Goal: Task Accomplishment & Management: Manage account settings

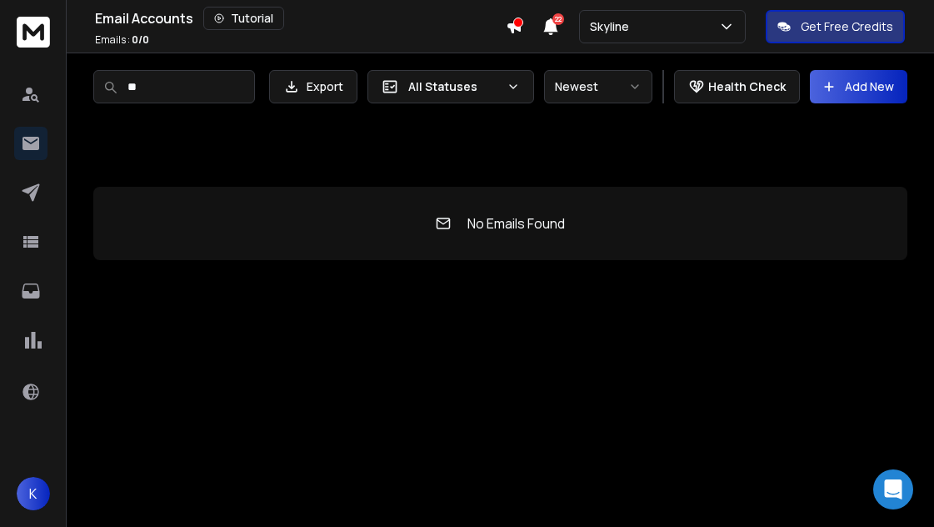
type input "*"
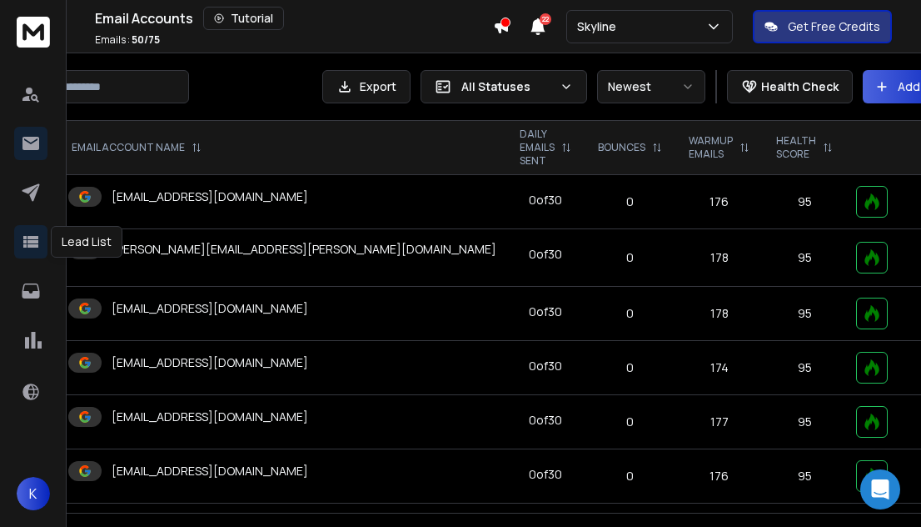
click at [42, 242] on link at bounding box center [30, 241] width 33 height 33
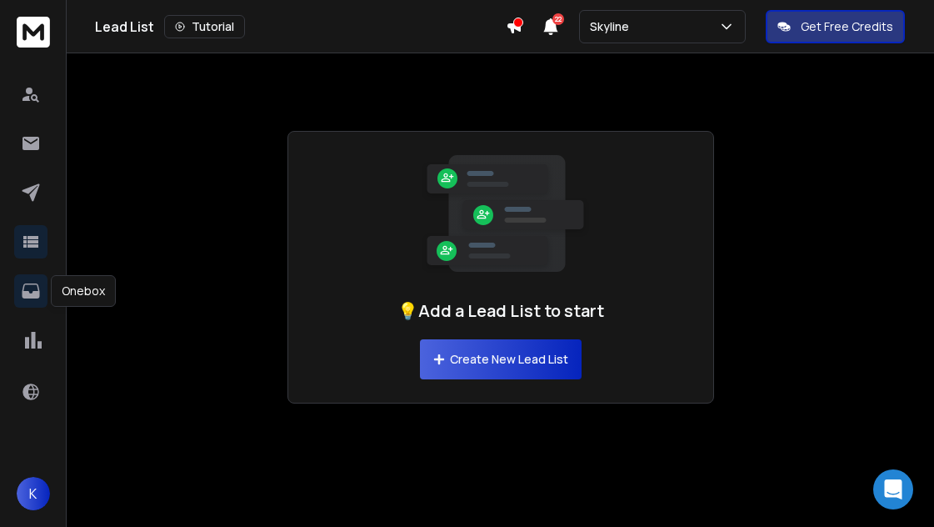
click at [32, 287] on icon at bounding box center [31, 291] width 20 height 20
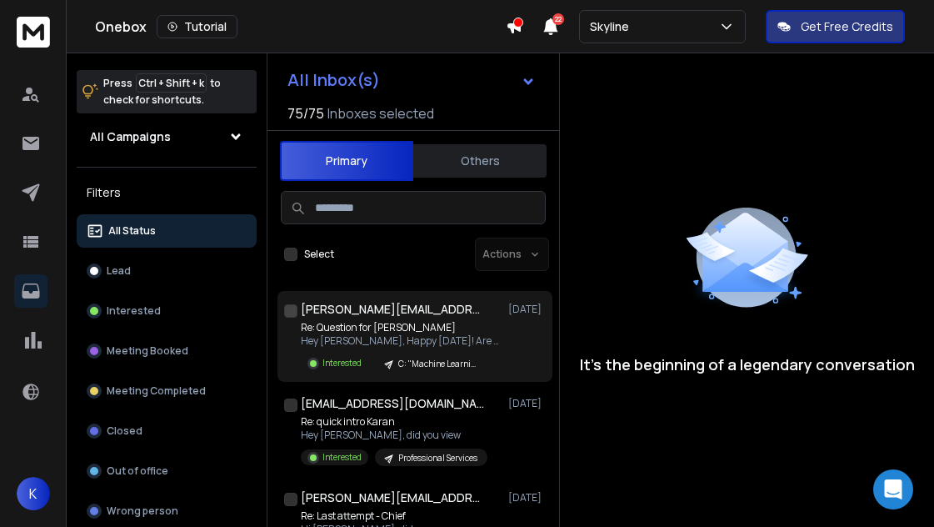
click at [449, 322] on p "Re: Question for [PERSON_NAME]" at bounding box center [401, 327] width 200 height 13
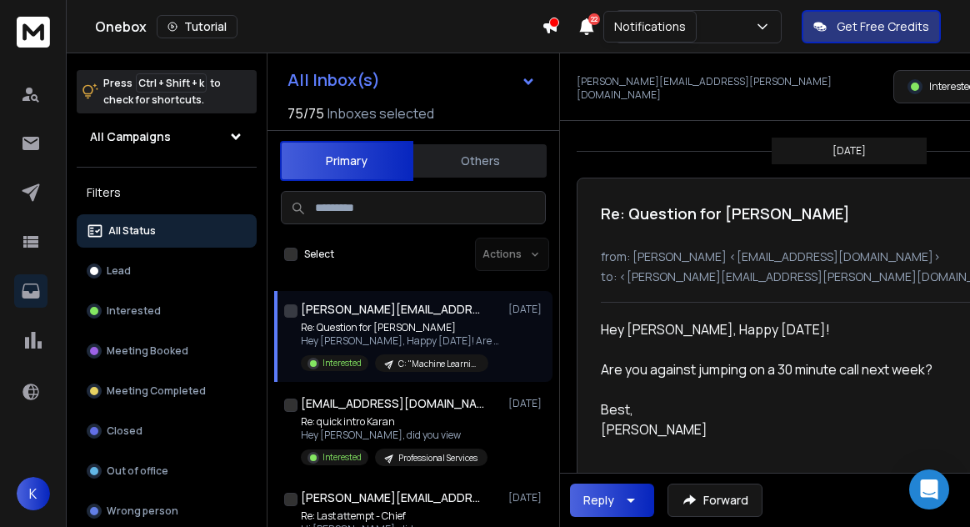
click at [587, 31] on icon at bounding box center [586, 25] width 15 height 17
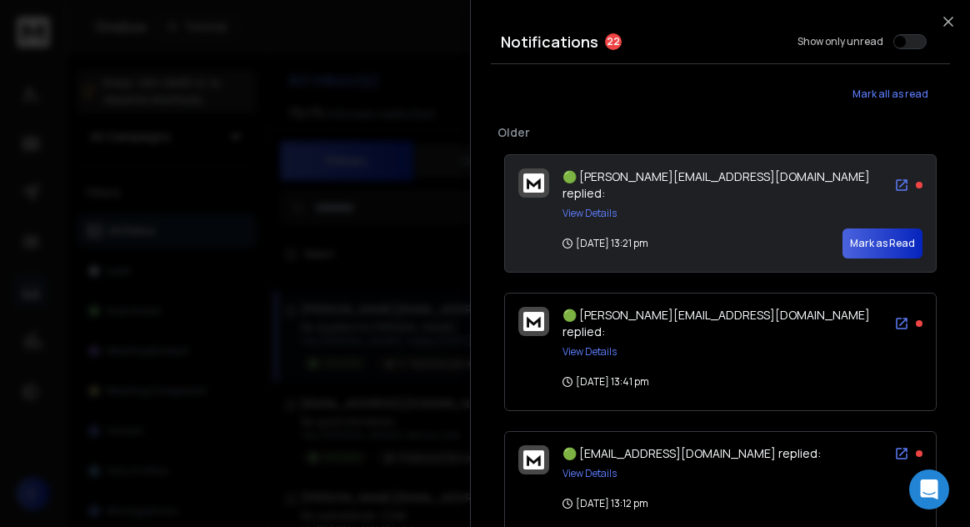
click at [645, 173] on span "🟢 [PERSON_NAME][EMAIL_ADDRESS][DOMAIN_NAME] replied:" at bounding box center [715, 184] width 307 height 32
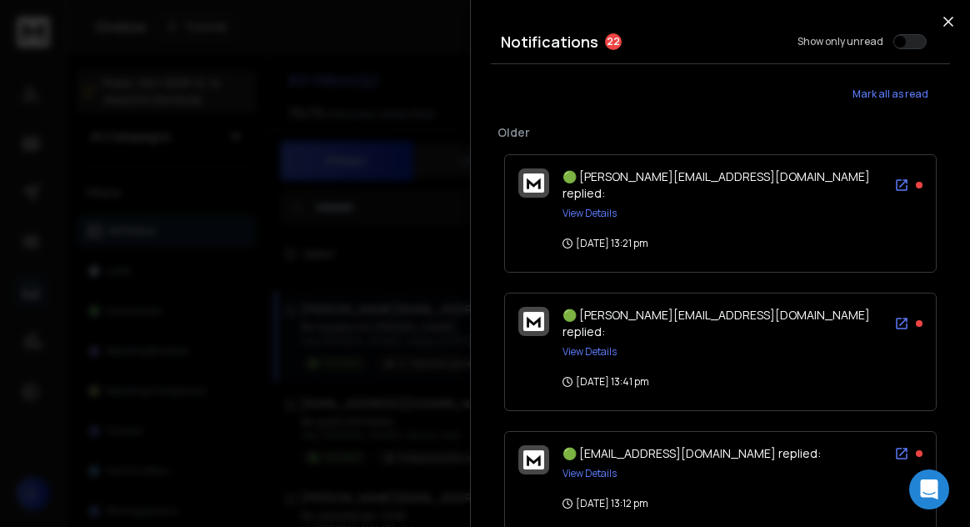
click at [921, 21] on icon "button" at bounding box center [948, 21] width 17 height 17
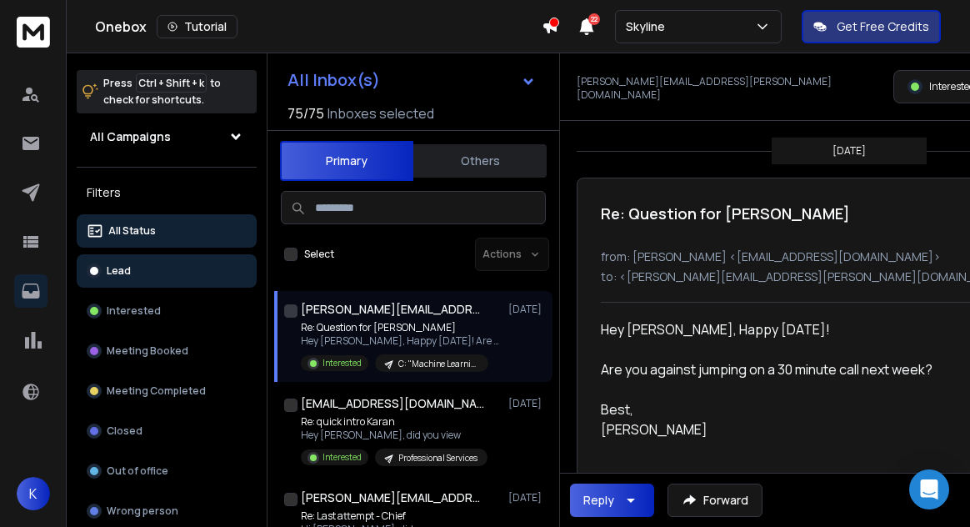
click at [128, 274] on p "Lead" at bounding box center [119, 270] width 24 height 13
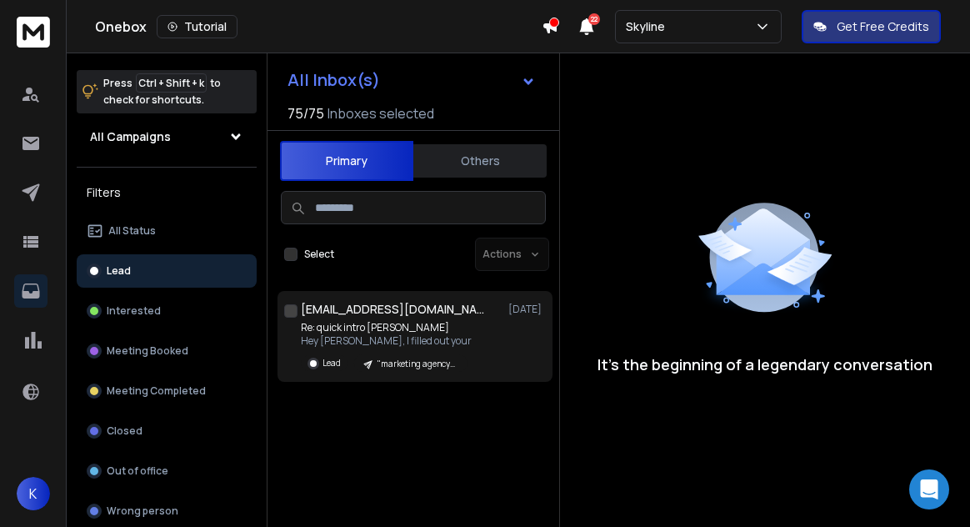
click at [391, 328] on p "Re: quick intro [PERSON_NAME]" at bounding box center [386, 327] width 171 height 13
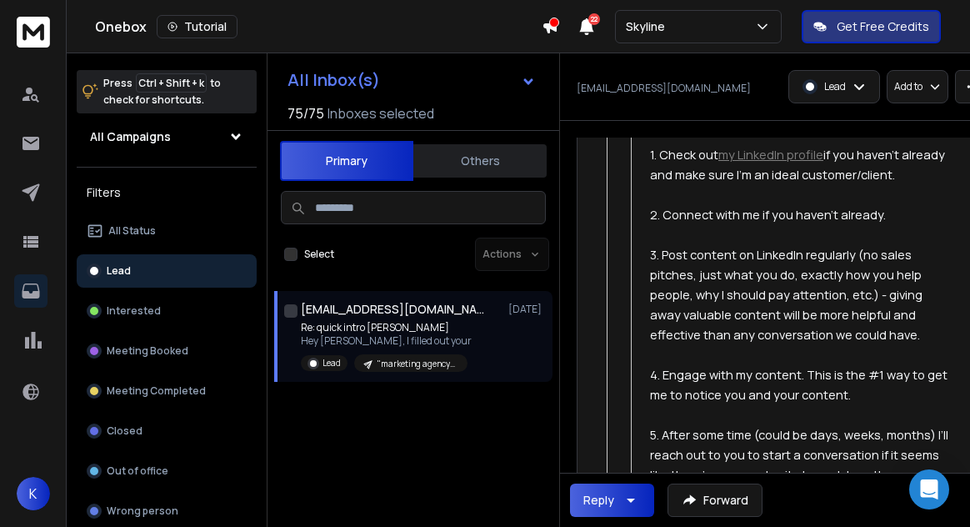
scroll to position [833, 0]
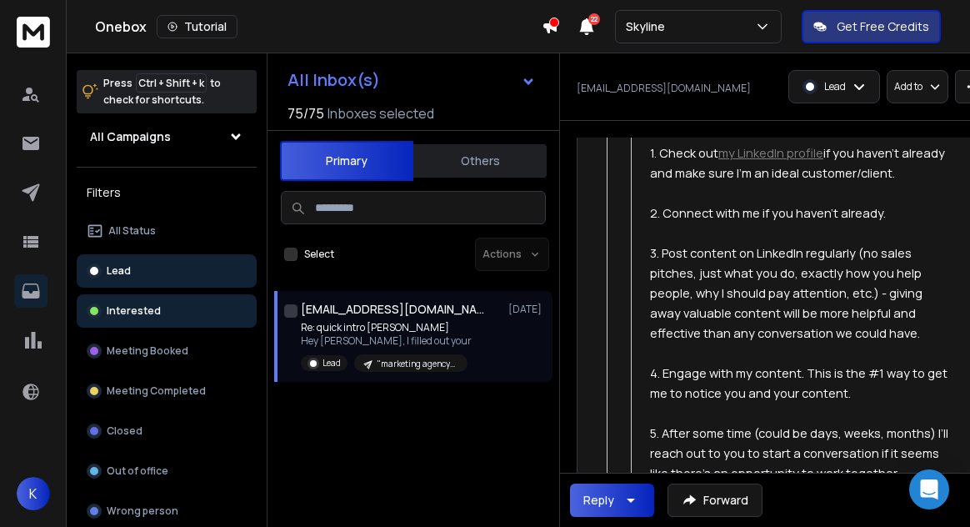
click at [156, 313] on p "Interested" at bounding box center [134, 310] width 54 height 13
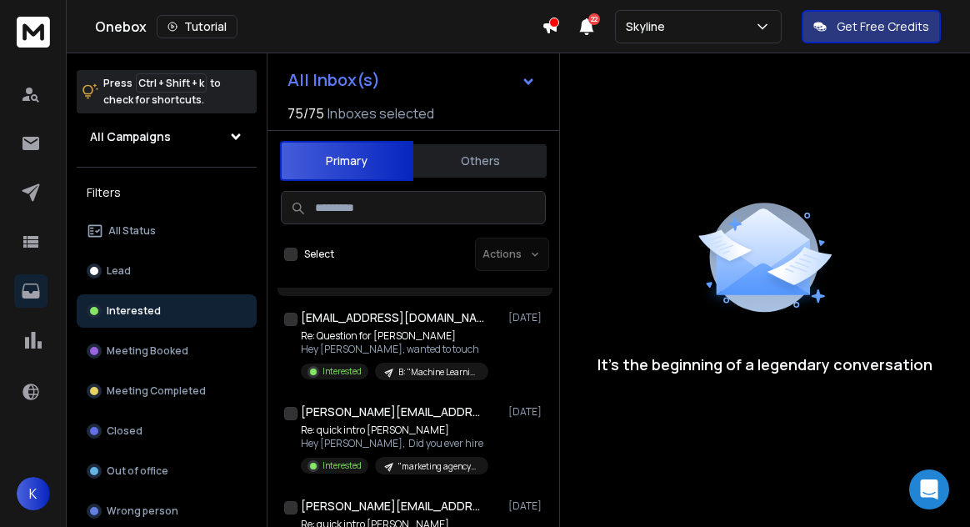
scroll to position [583, 0]
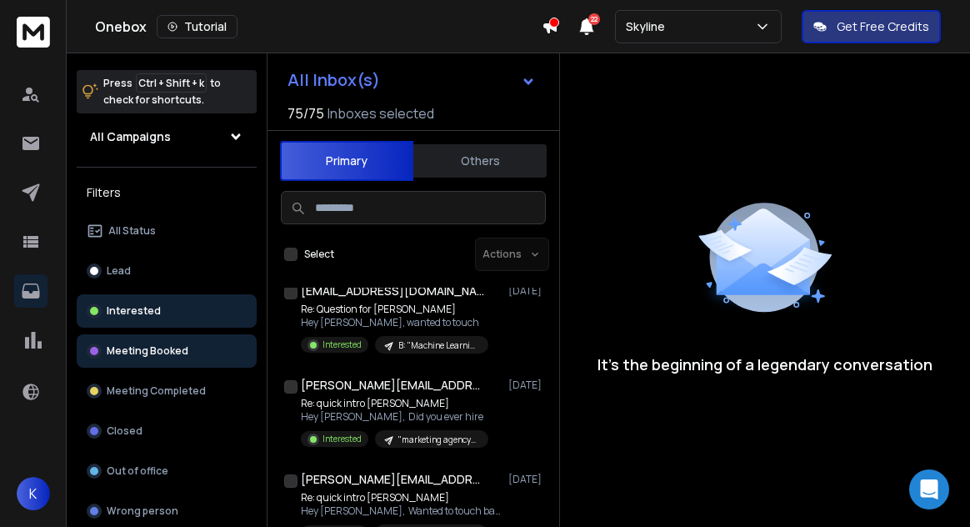
click at [191, 360] on button "Meeting Booked" at bounding box center [167, 350] width 180 height 33
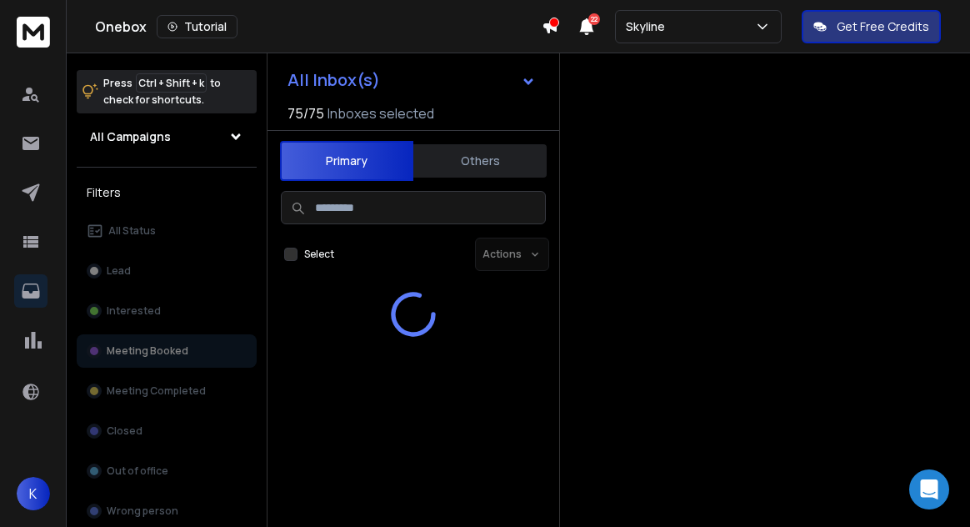
scroll to position [0, 0]
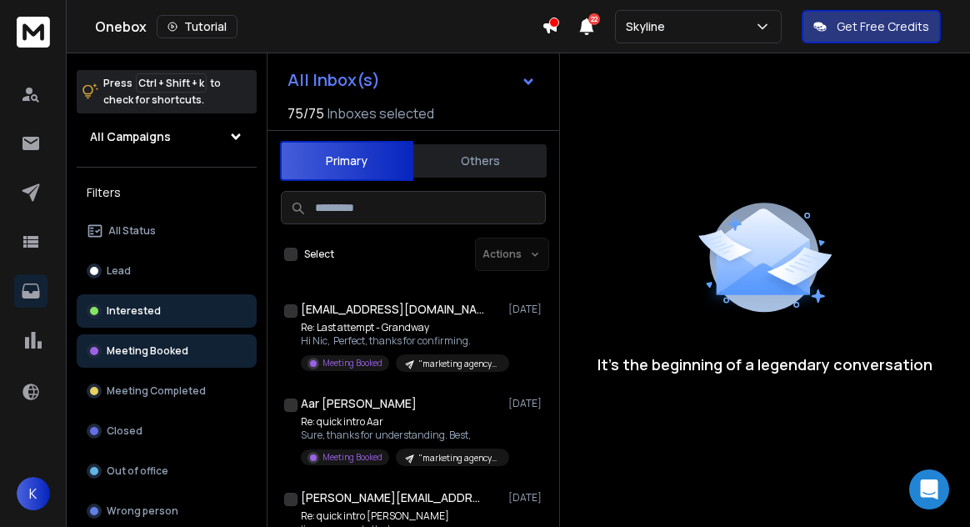
click at [146, 320] on button "Interested" at bounding box center [167, 310] width 180 height 33
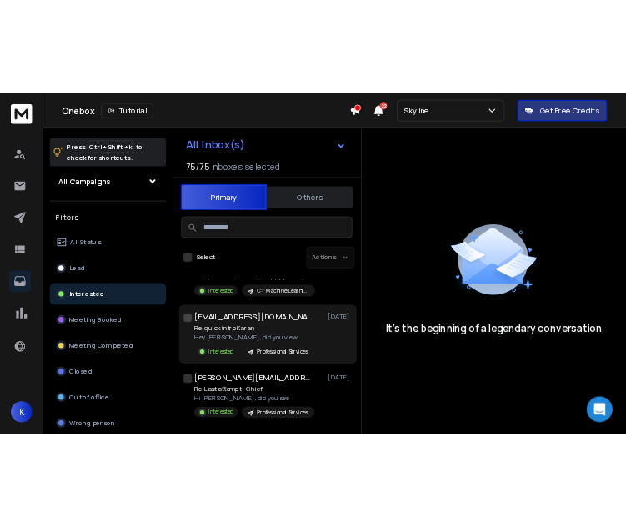
scroll to position [83, 0]
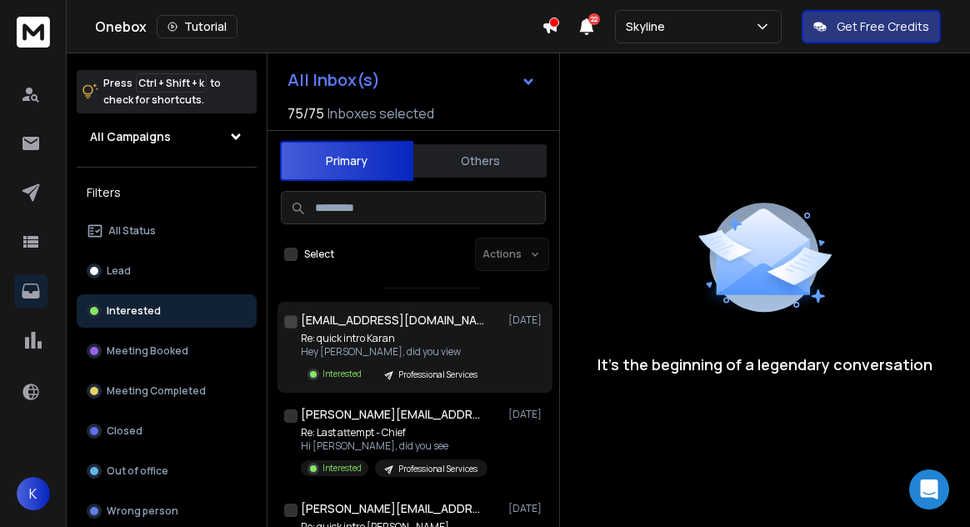
click at [465, 333] on p "Re: quick intro Karan" at bounding box center [394, 338] width 187 height 13
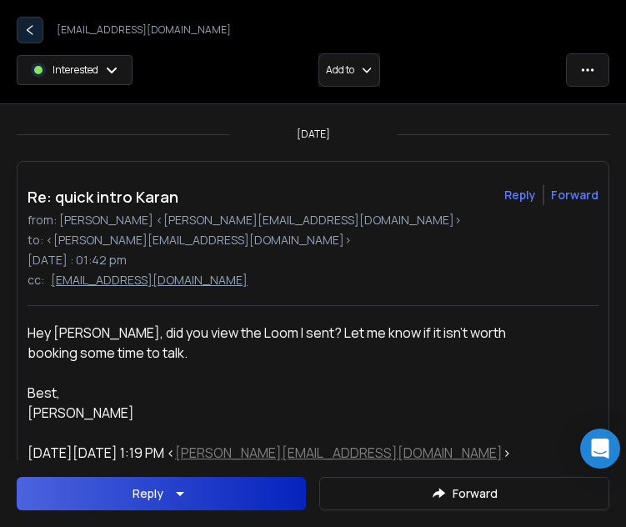
click at [32, 25] on icon at bounding box center [29, 29] width 13 height 13
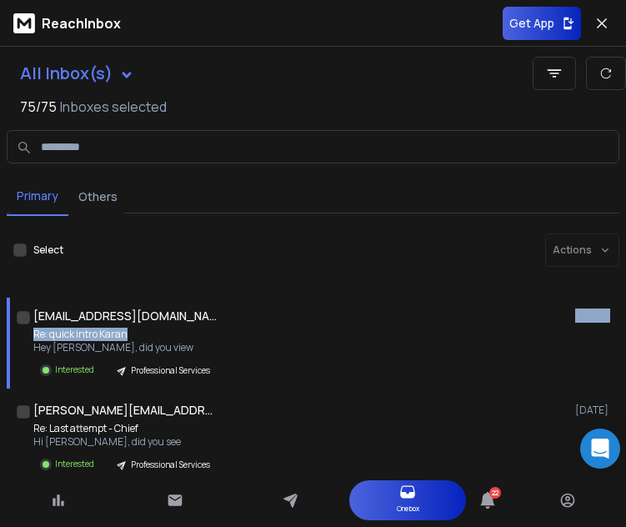
click at [227, 326] on div "[PERSON_NAME][EMAIL_ADDRESS][DOMAIN_NAME] [DATE] Re: quick intro [PERSON_NAME],…" at bounding box center [322, 342] width 579 height 71
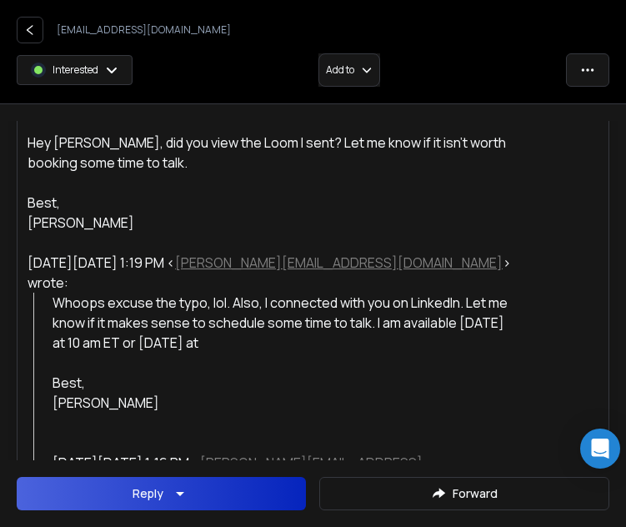
scroll to position [167, 0]
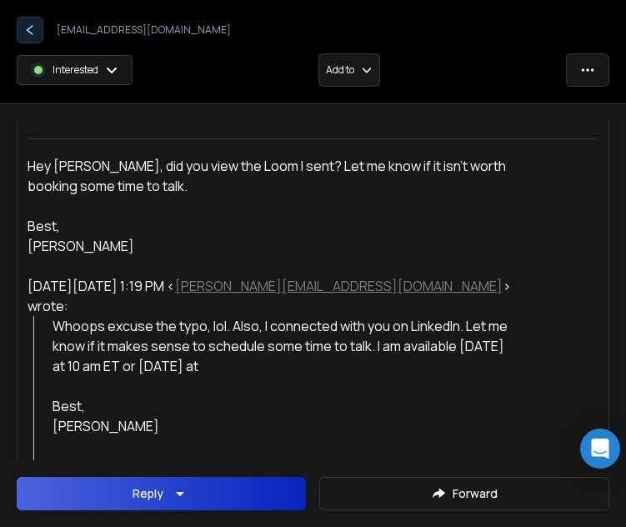
click at [23, 32] on icon at bounding box center [29, 29] width 13 height 13
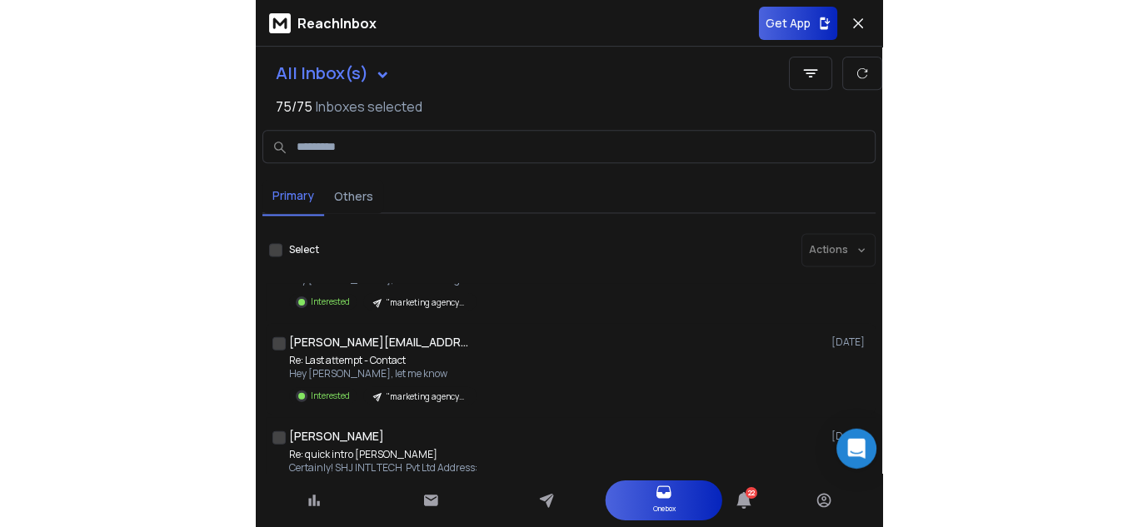
scroll to position [1000, 0]
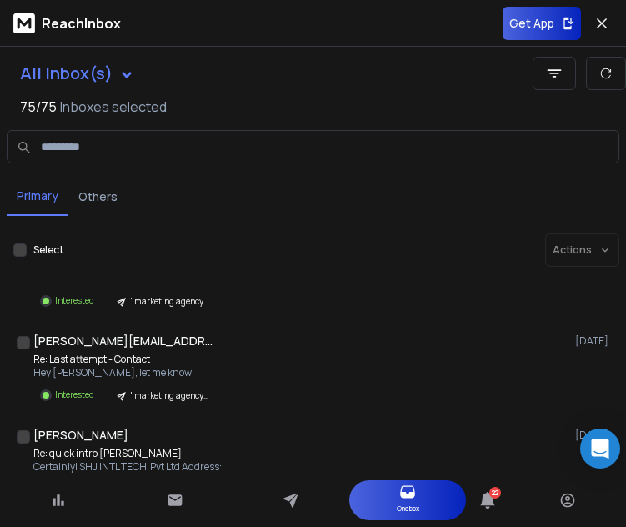
click at [93, 146] on div at bounding box center [313, 146] width 612 height 33
click at [95, 197] on button "Others" at bounding box center [97, 196] width 59 height 37
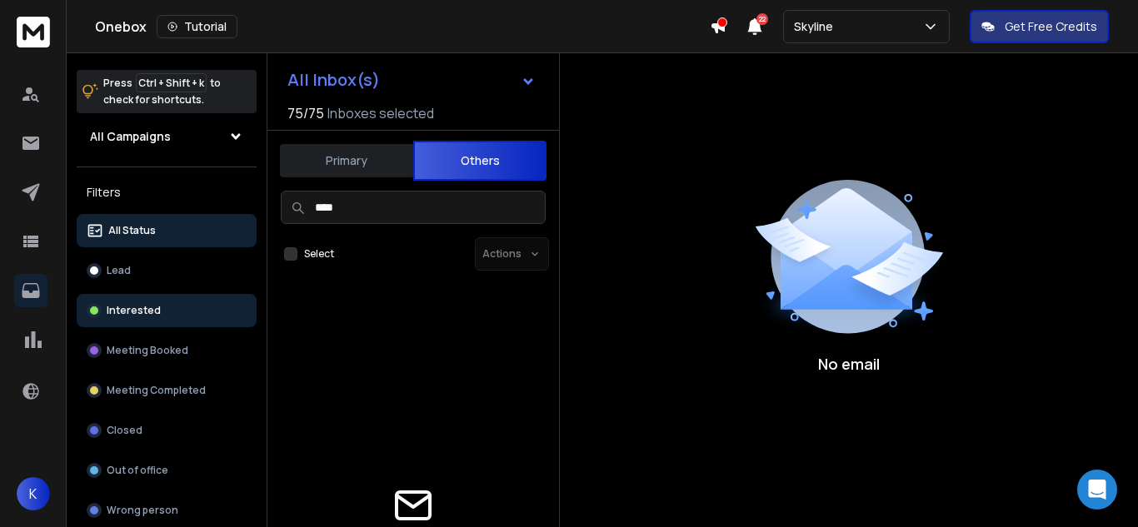
click at [172, 300] on button "Interested" at bounding box center [167, 310] width 180 height 33
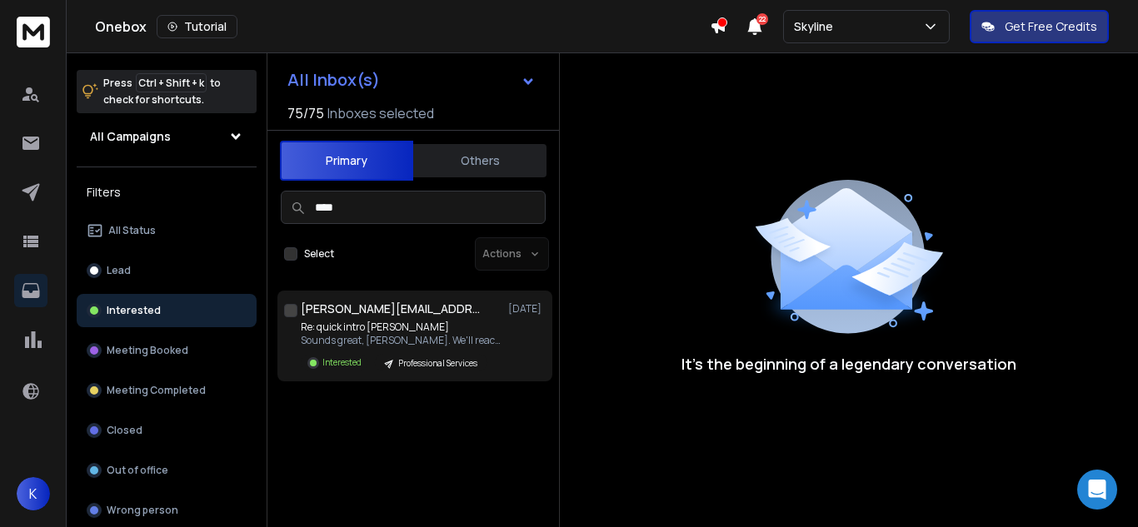
click at [334, 318] on div "[PERSON_NAME][EMAIL_ADDRESS][DOMAIN_NAME] [DATE] Re: quick intro [PERSON_NAME] …" at bounding box center [423, 336] width 245 height 71
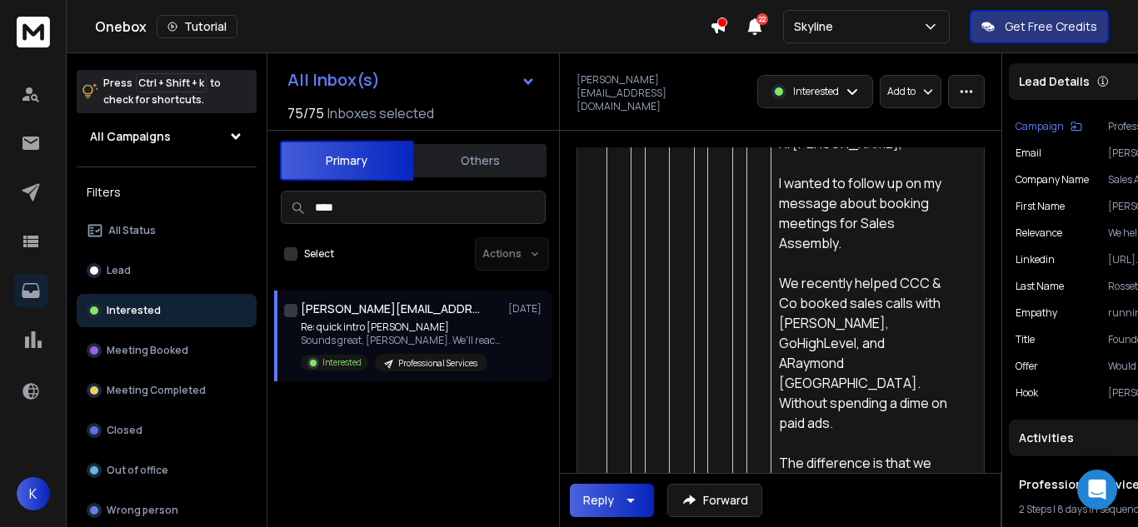
scroll to position [3785, 0]
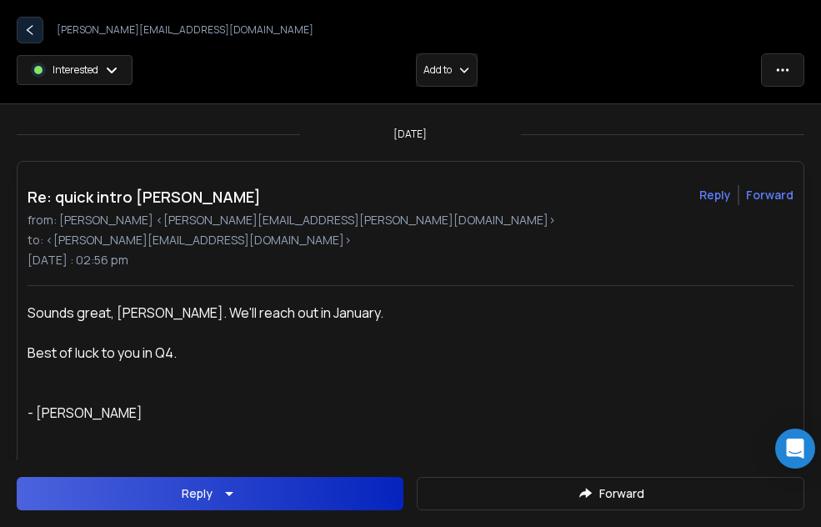
click at [28, 30] on icon at bounding box center [29, 29] width 13 height 13
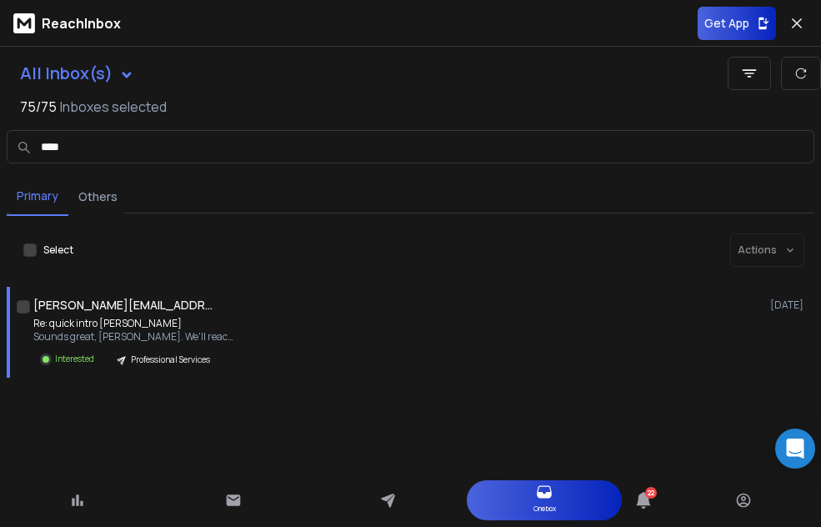
click at [551, 150] on div "****" at bounding box center [410, 146] width 807 height 33
type div "*"
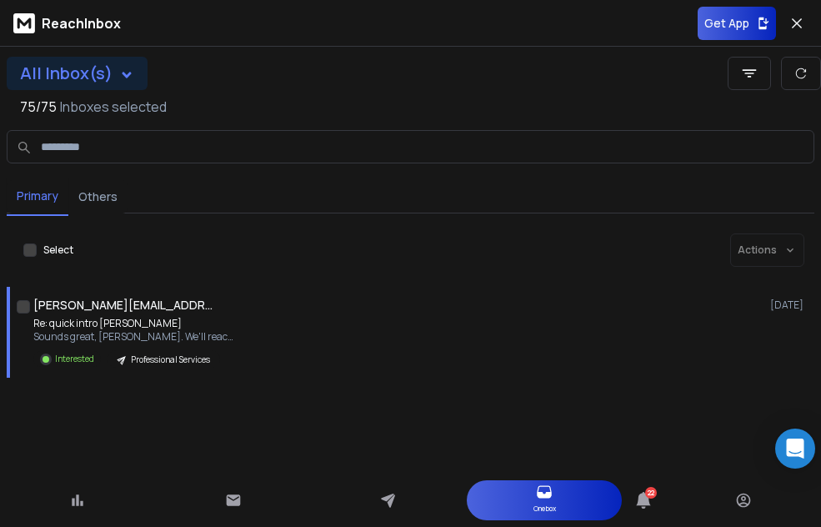
click at [85, 71] on h1 "All Inbox(s)" at bounding box center [66, 73] width 92 height 17
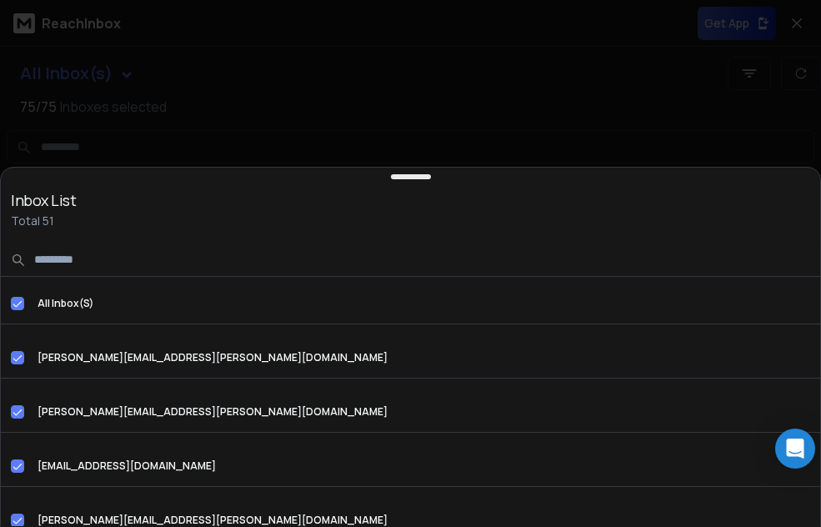
click at [334, 84] on div at bounding box center [410, 263] width 821 height 527
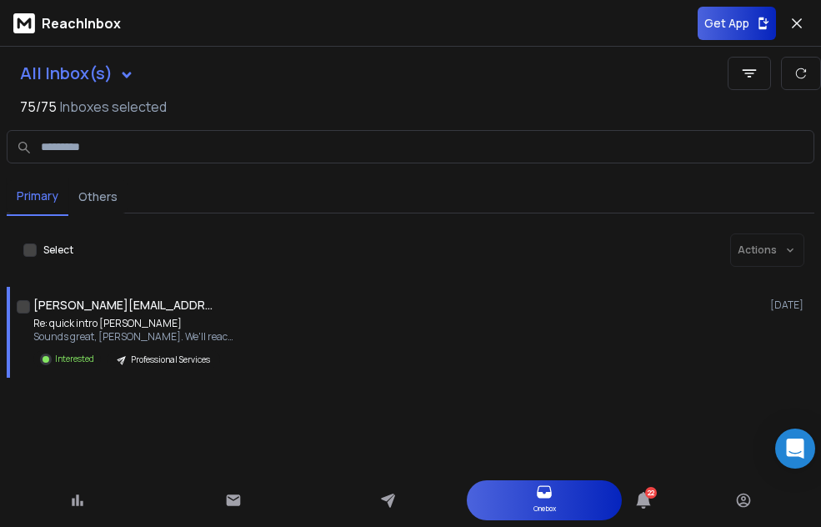
click at [557, 489] on div "Onebox" at bounding box center [545, 500] width 156 height 40
click at [533, 497] on div "Onebox" at bounding box center [545, 500] width 156 height 40
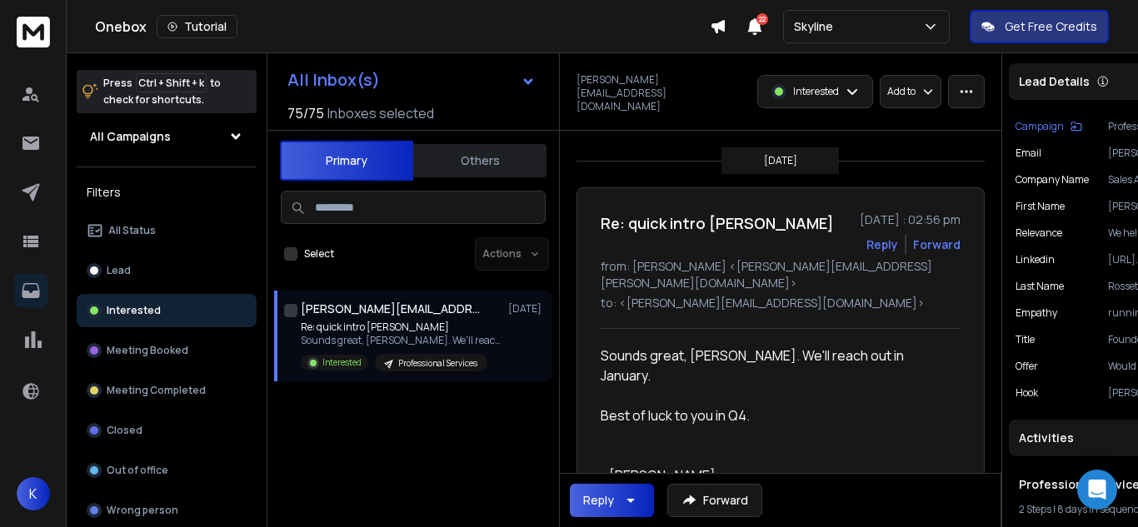
click at [125, 315] on p "Interested" at bounding box center [134, 310] width 54 height 13
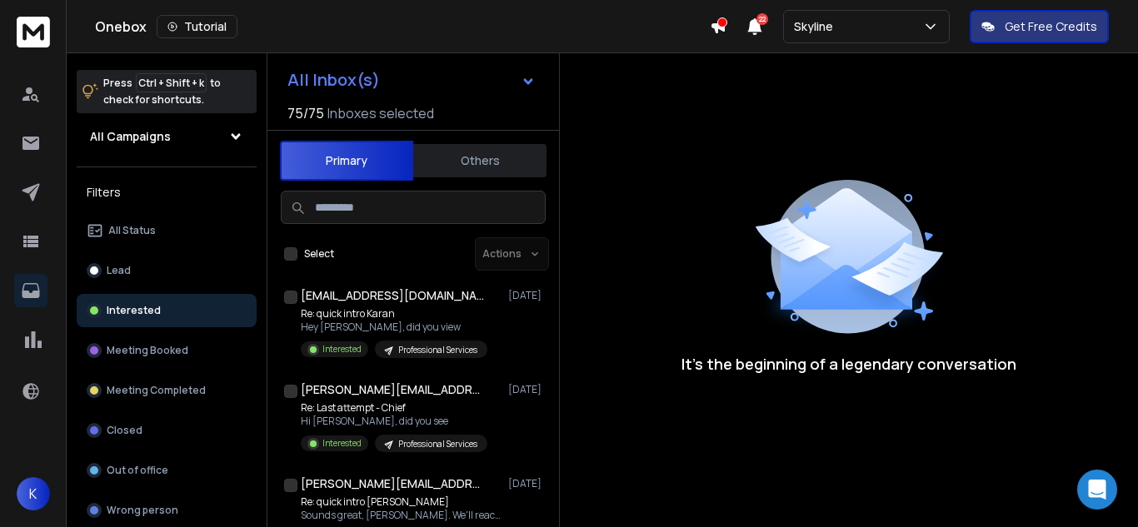
scroll to position [0, 0]
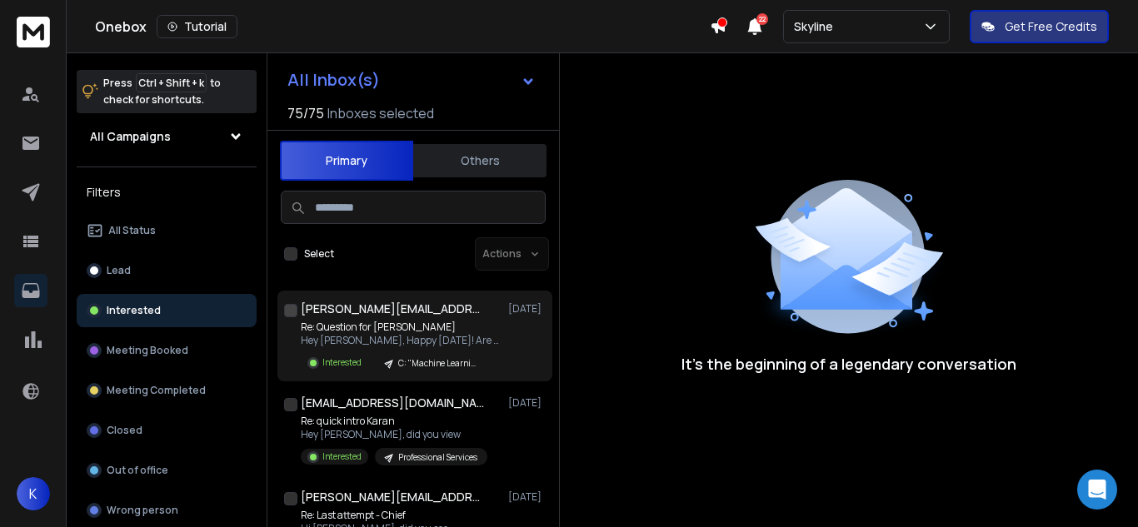
click at [466, 323] on p "Re: Question for [PERSON_NAME]" at bounding box center [401, 327] width 200 height 13
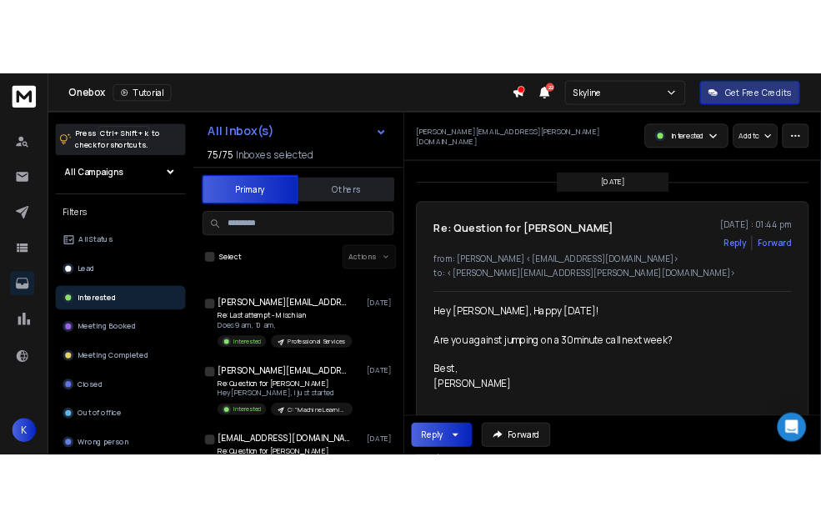
scroll to position [417, 0]
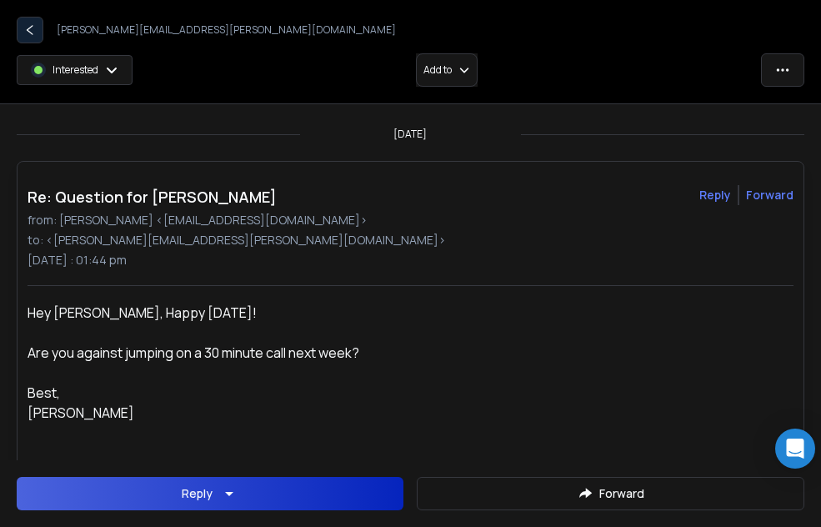
click at [24, 30] on icon at bounding box center [29, 29] width 13 height 13
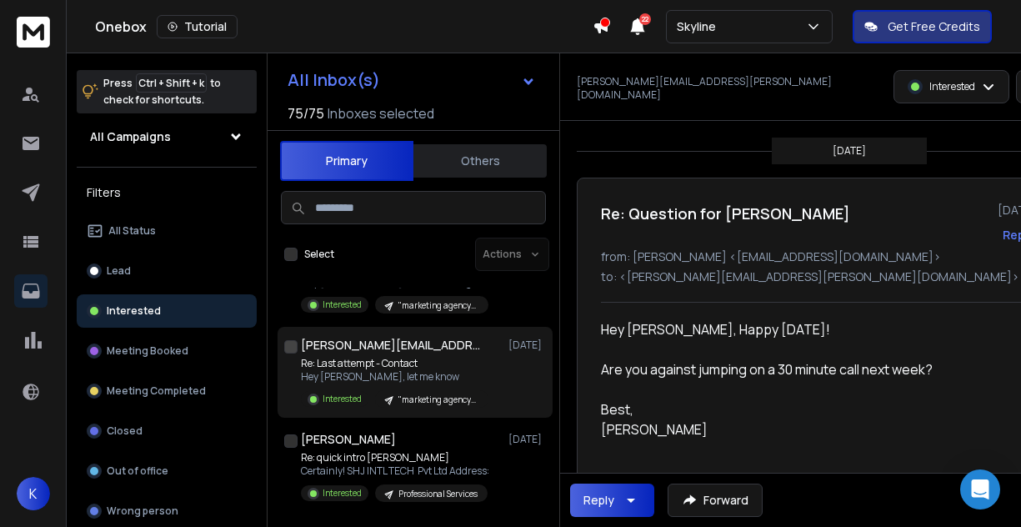
scroll to position [1083, 0]
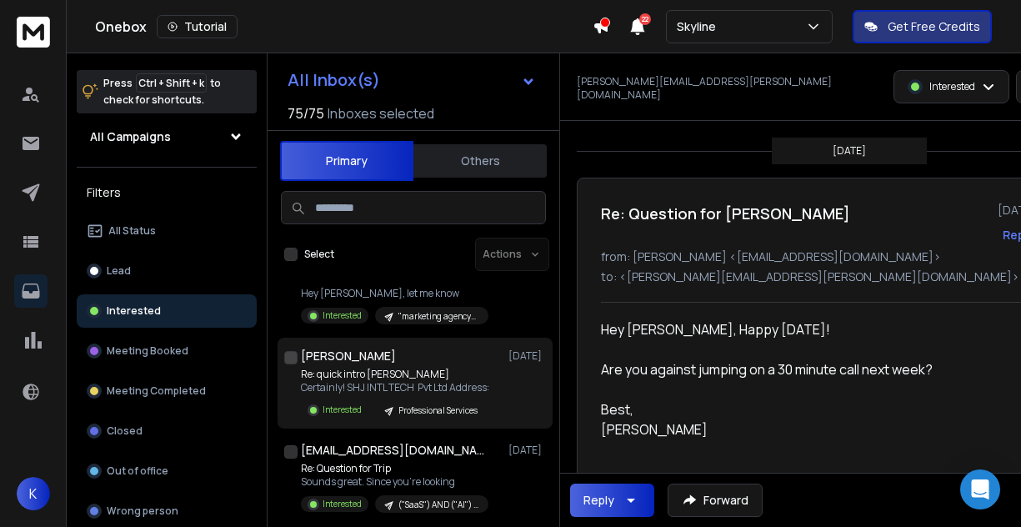
click at [426, 383] on p "Certainly! SHJ INTL TECH Pvt Ltd Address:" at bounding box center [395, 387] width 188 height 13
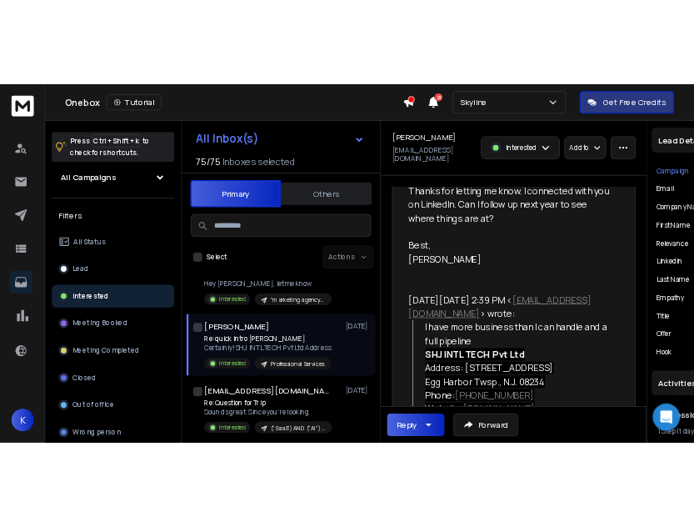
scroll to position [583, 0]
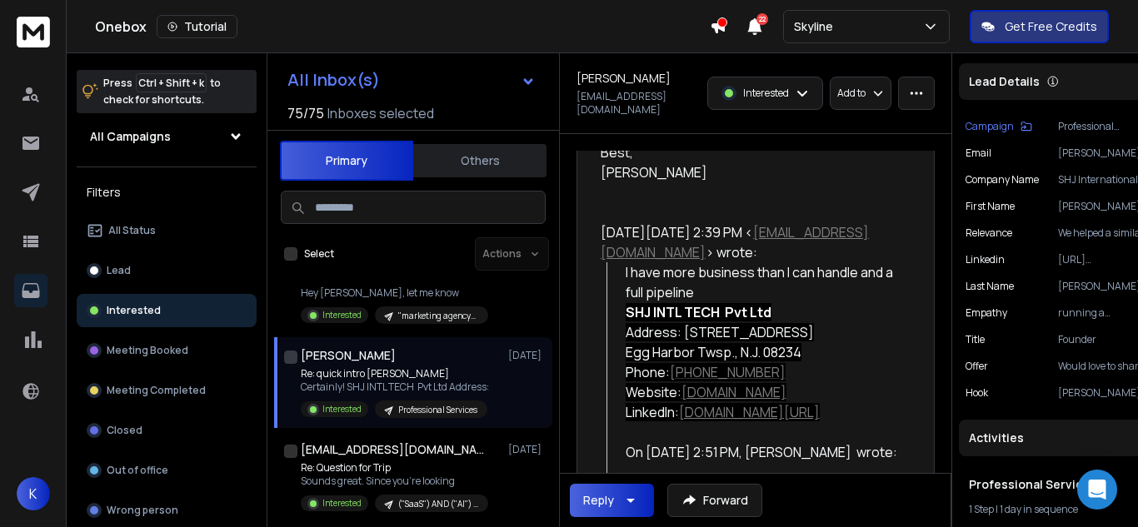
click at [372, 211] on input at bounding box center [413, 207] width 265 height 33
type input "*"
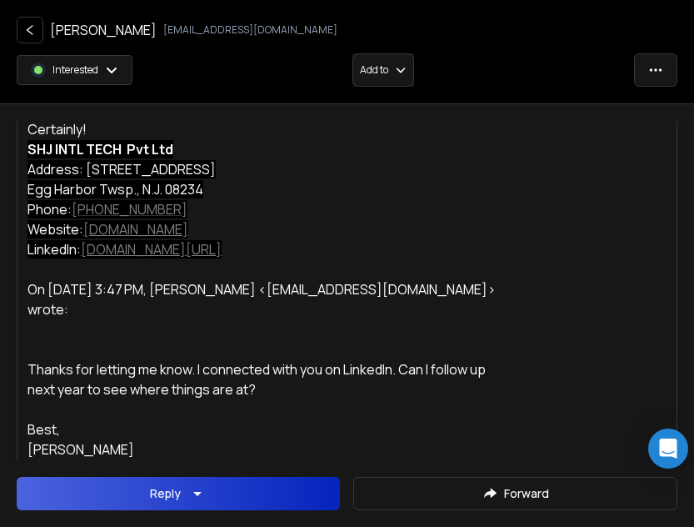
scroll to position [0, 0]
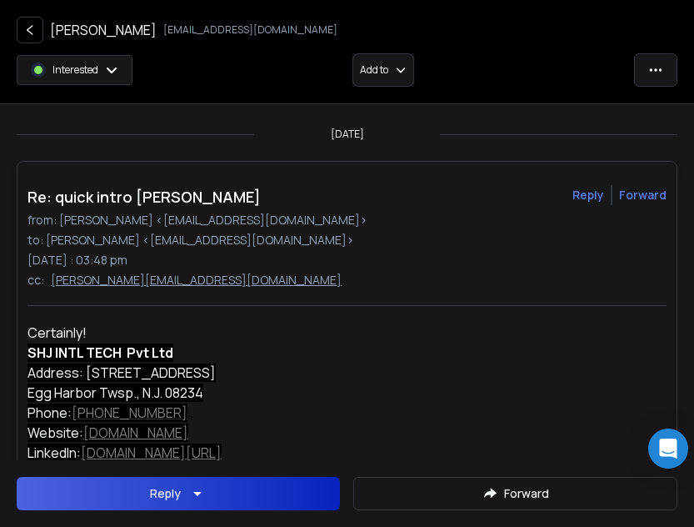
drag, startPoint x: 32, startPoint y: 32, endPoint x: 199, endPoint y: 177, distance: 221.5
click at [31, 31] on icon at bounding box center [29, 29] width 13 height 13
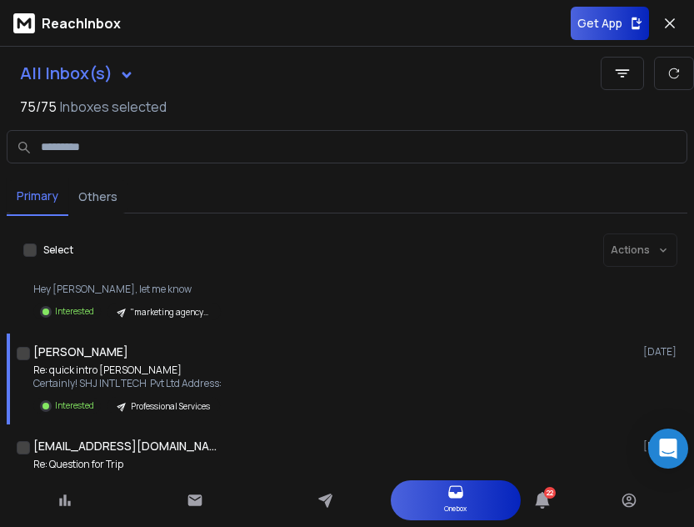
click at [57, 148] on div at bounding box center [347, 146] width 681 height 33
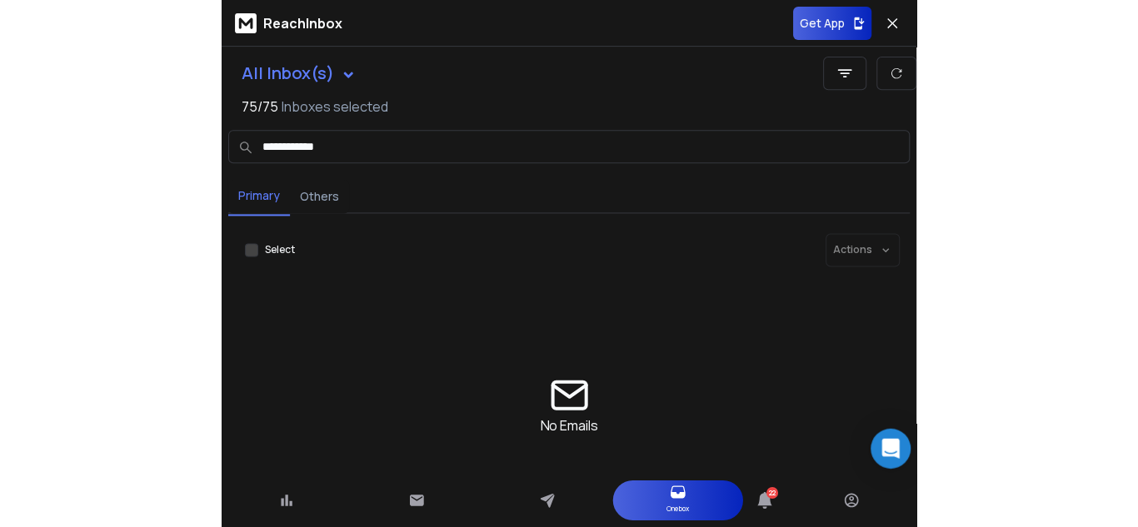
scroll to position [107, 0]
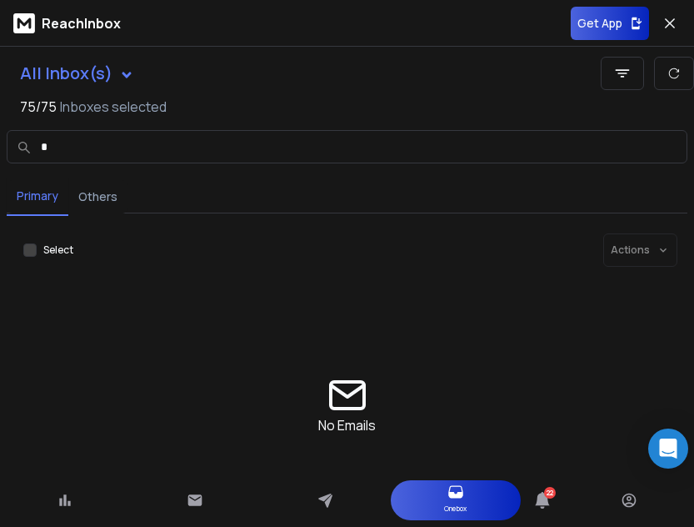
type div "*"
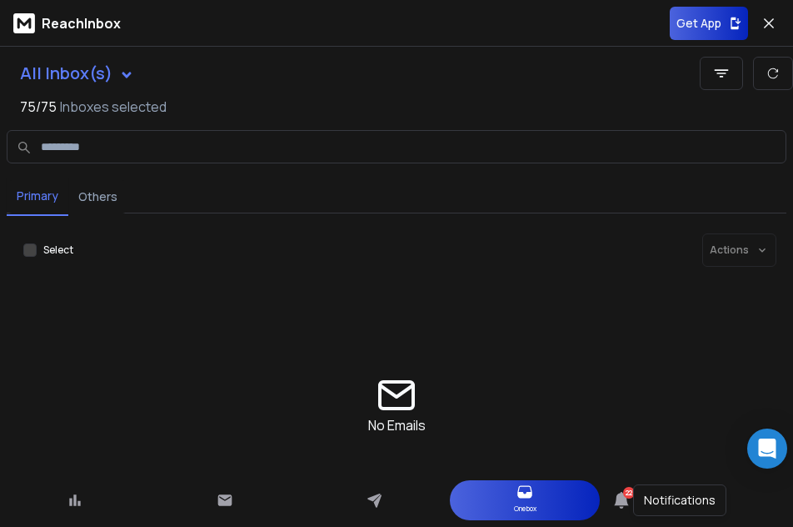
click at [621, 500] on icon at bounding box center [621, 500] width 15 height 17
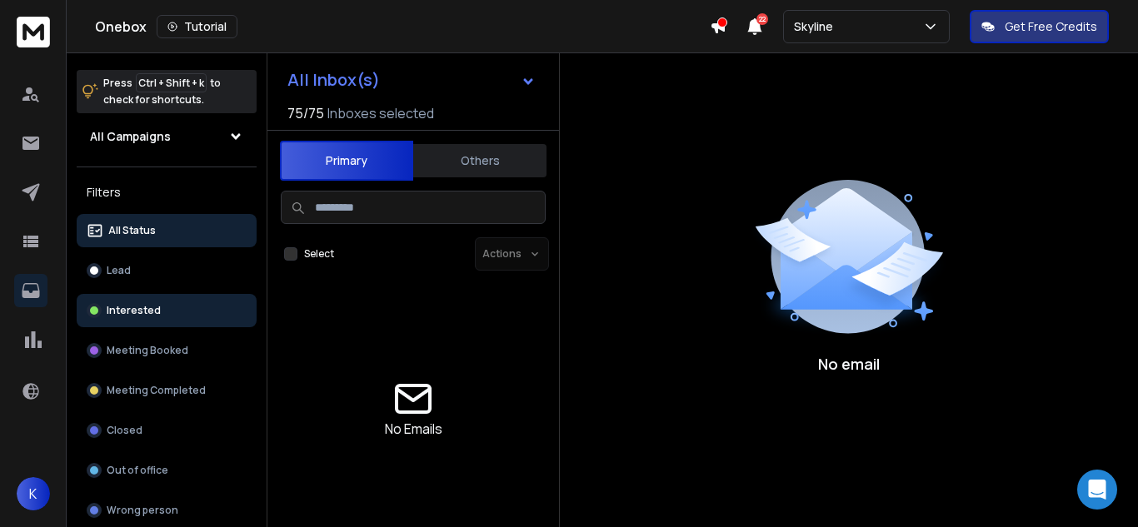
click at [215, 238] on button "All Status" at bounding box center [167, 230] width 180 height 33
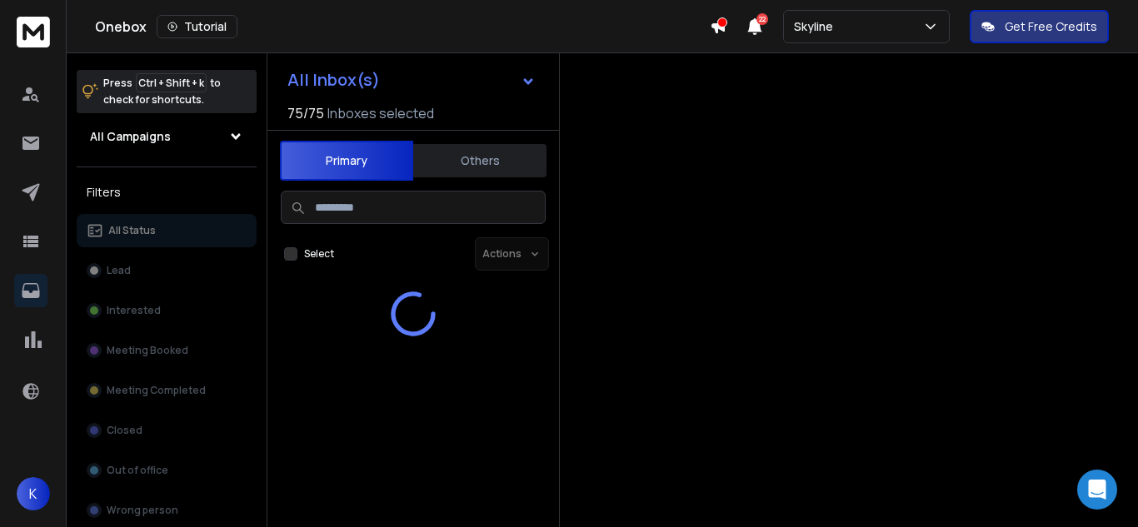
scroll to position [0, 0]
click at [333, 213] on input at bounding box center [413, 207] width 265 height 33
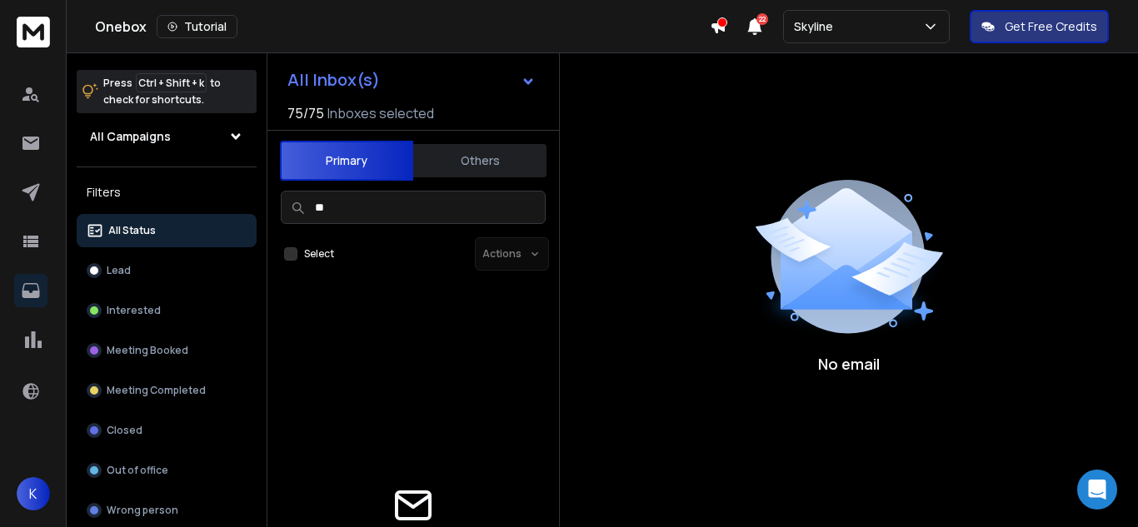
type input "*"
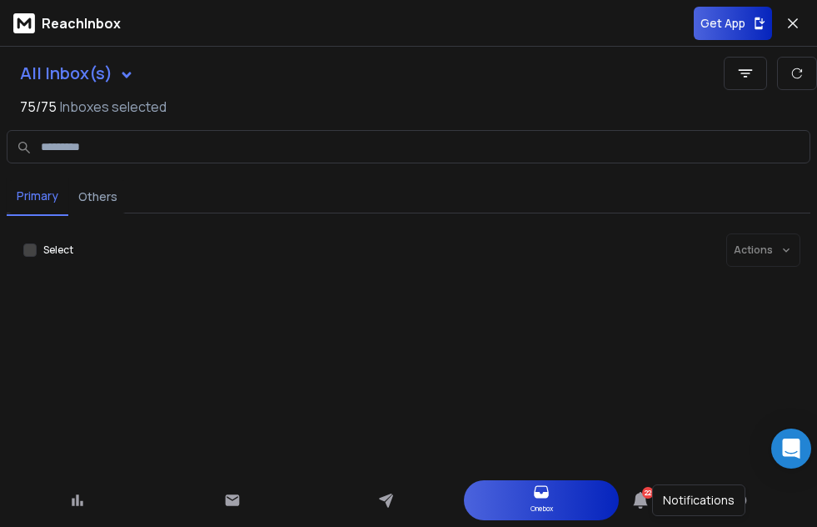
click at [639, 504] on icon at bounding box center [640, 500] width 15 height 17
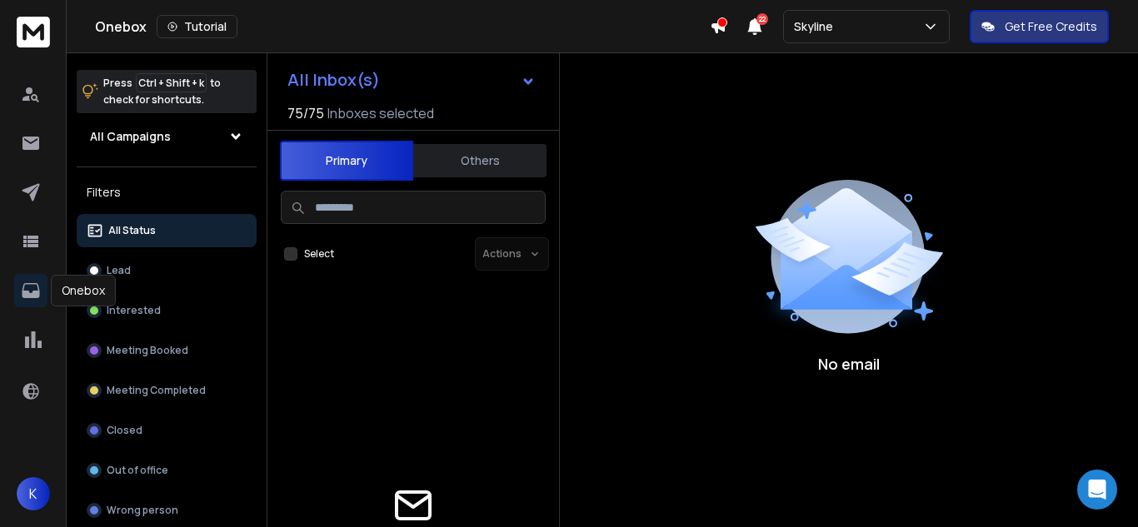
click at [27, 290] on icon at bounding box center [31, 291] width 20 height 20
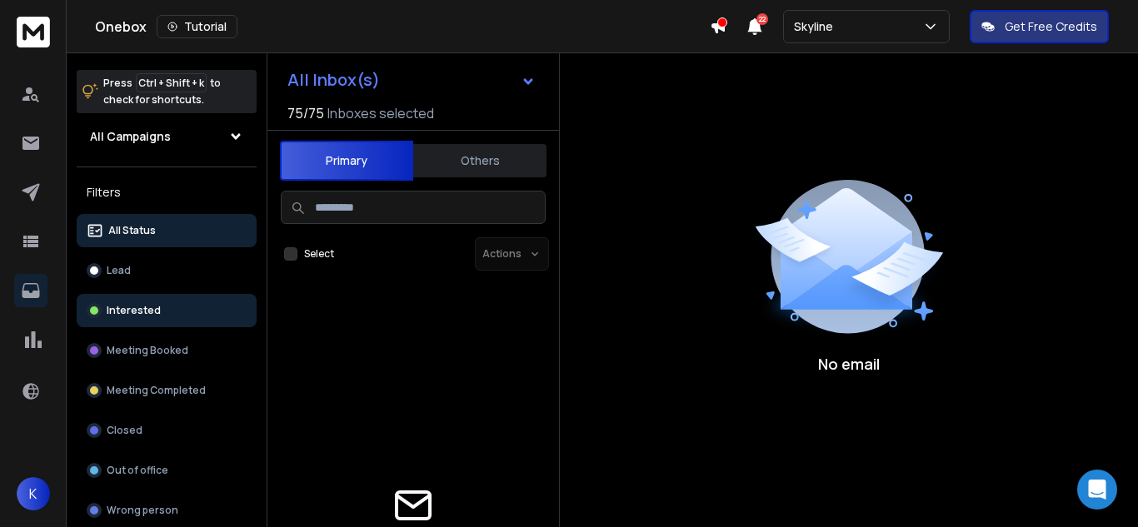
click at [149, 315] on p "Interested" at bounding box center [134, 310] width 54 height 13
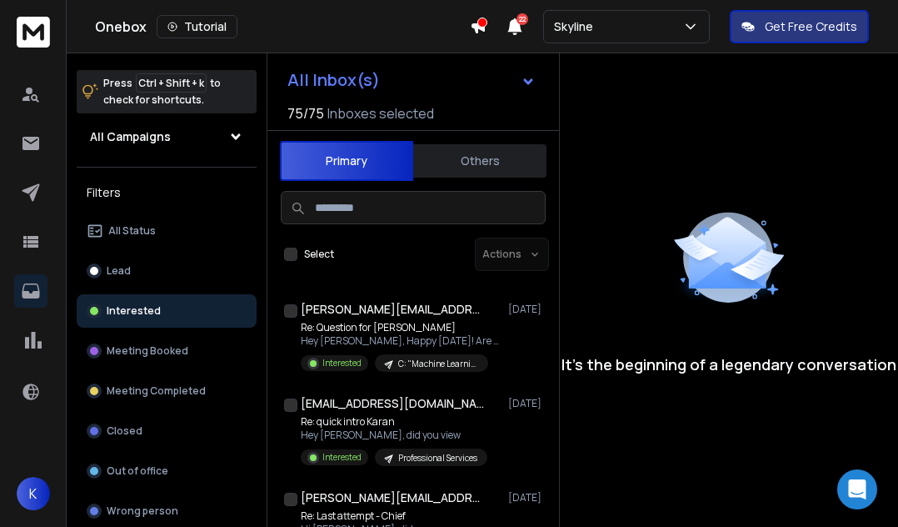
click at [368, 211] on input at bounding box center [413, 207] width 265 height 33
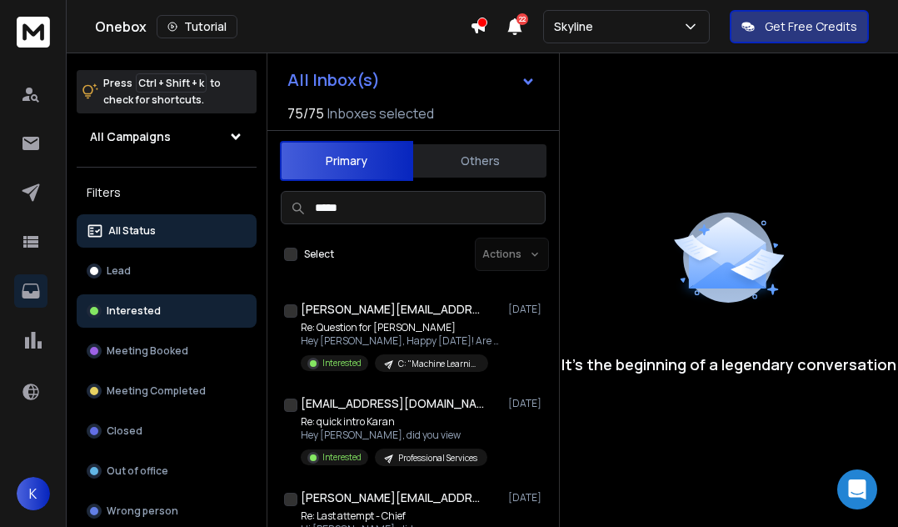
click at [182, 240] on button "All Status" at bounding box center [167, 230] width 180 height 33
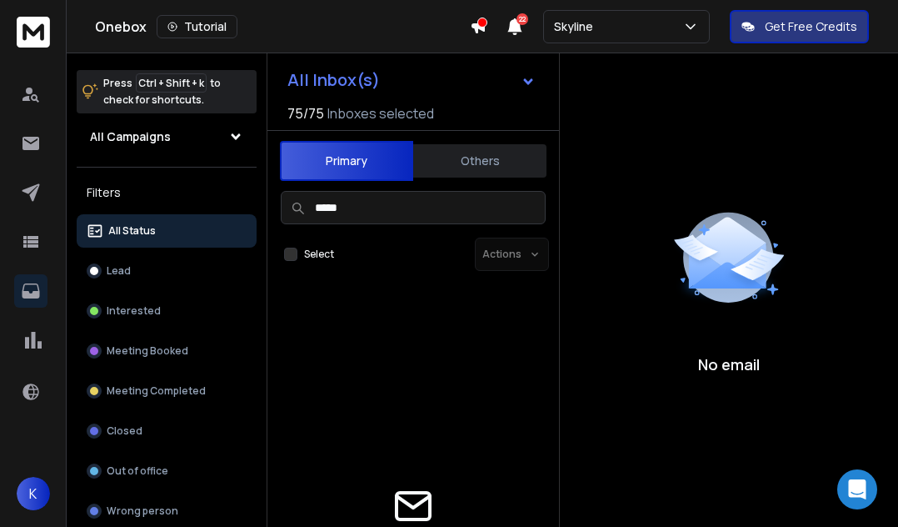
click at [392, 211] on input "*****" at bounding box center [413, 207] width 265 height 33
click at [393, 207] on input "*****" at bounding box center [413, 207] width 265 height 33
type input "*"
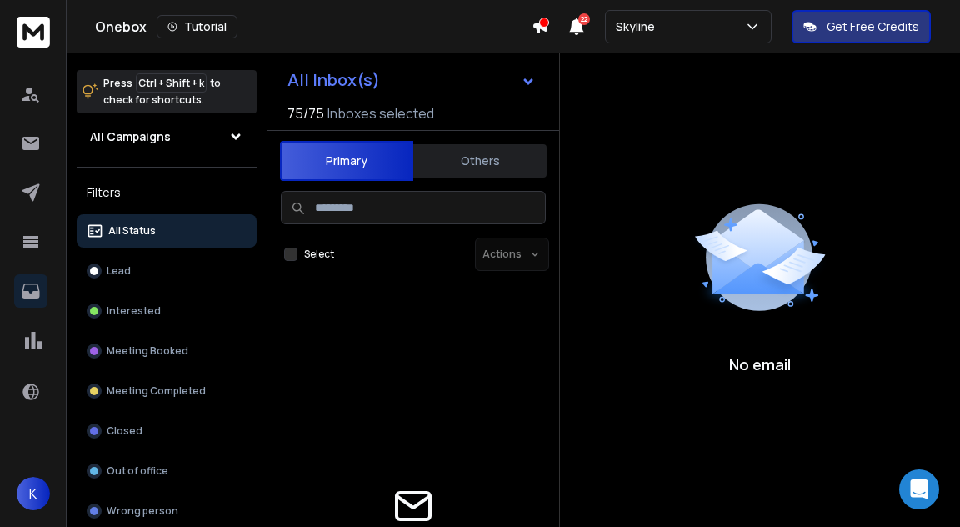
paste input "**********"
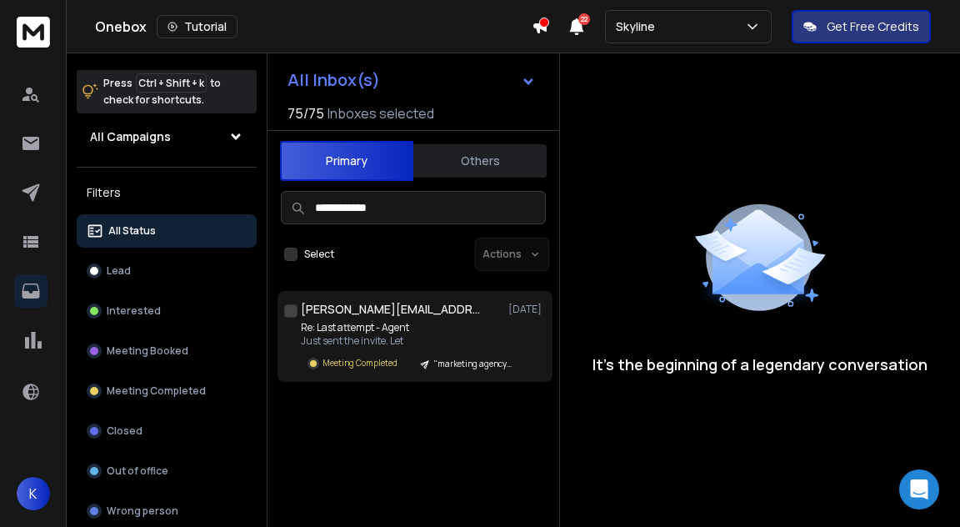
click at [377, 312] on h1 "[PERSON_NAME][EMAIL_ADDRESS][DOMAIN_NAME]" at bounding box center [392, 309] width 183 height 17
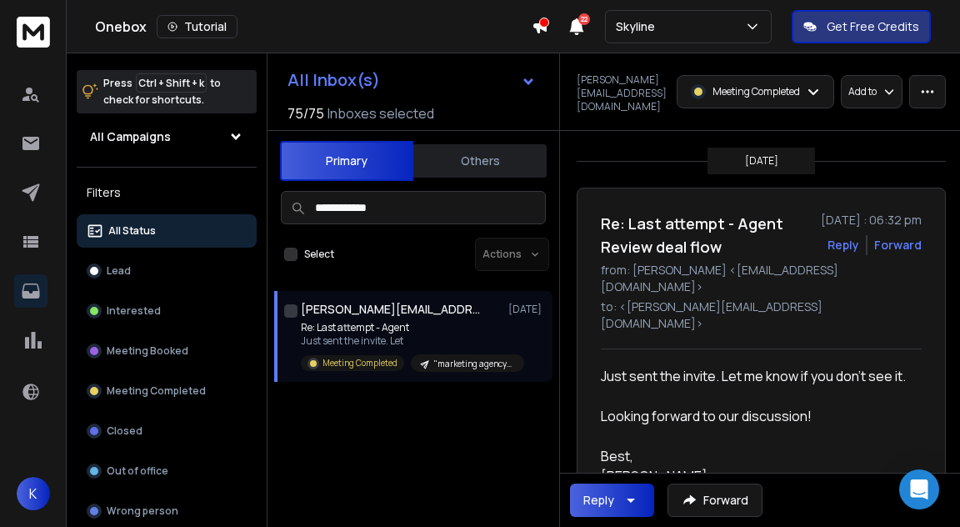
drag, startPoint x: 466, startPoint y: 317, endPoint x: 526, endPoint y: 316, distance: 60.0
click at [466, 317] on div "[PERSON_NAME][EMAIL_ADDRESS][DOMAIN_NAME] [DATE] Re: Last attempt - Agent Just …" at bounding box center [423, 336] width 245 height 71
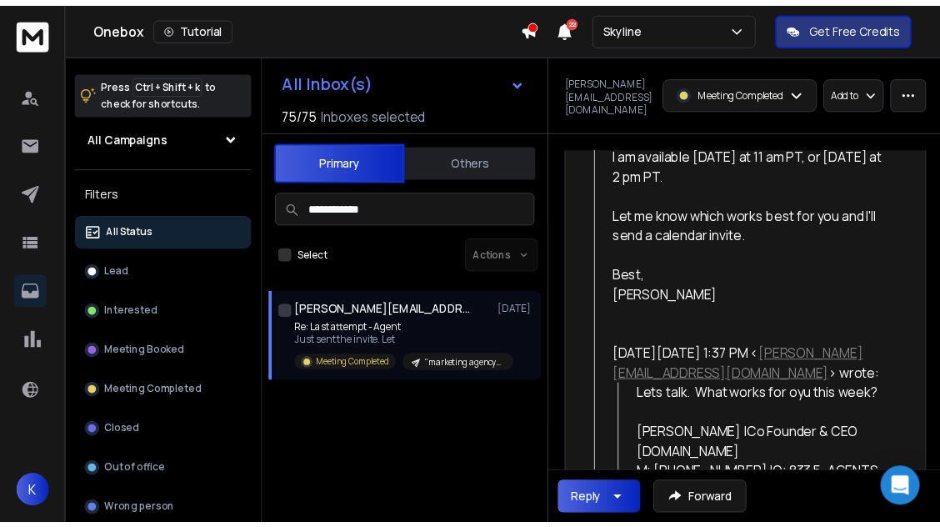
scroll to position [583, 0]
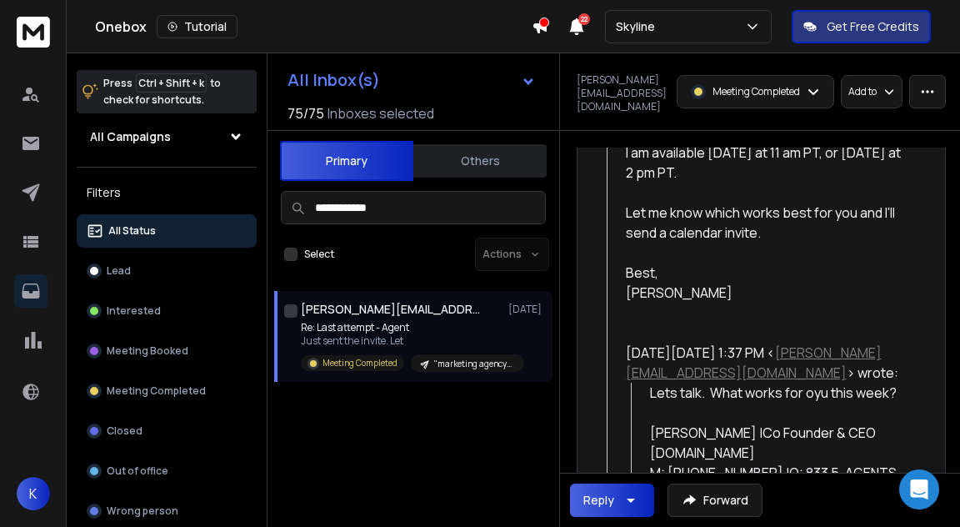
click at [392, 326] on p "Re: Last attempt - Agent" at bounding box center [401, 327] width 200 height 13
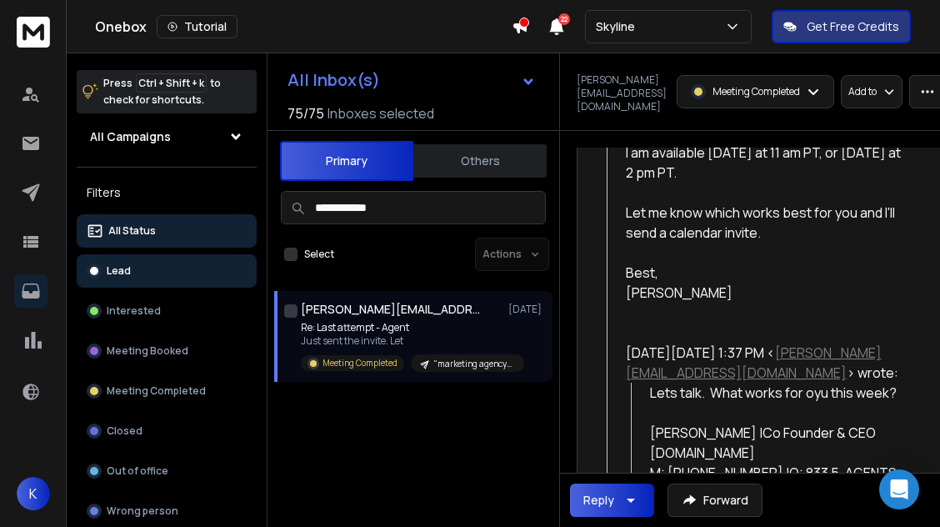
click at [126, 269] on p "Lead" at bounding box center [119, 270] width 24 height 13
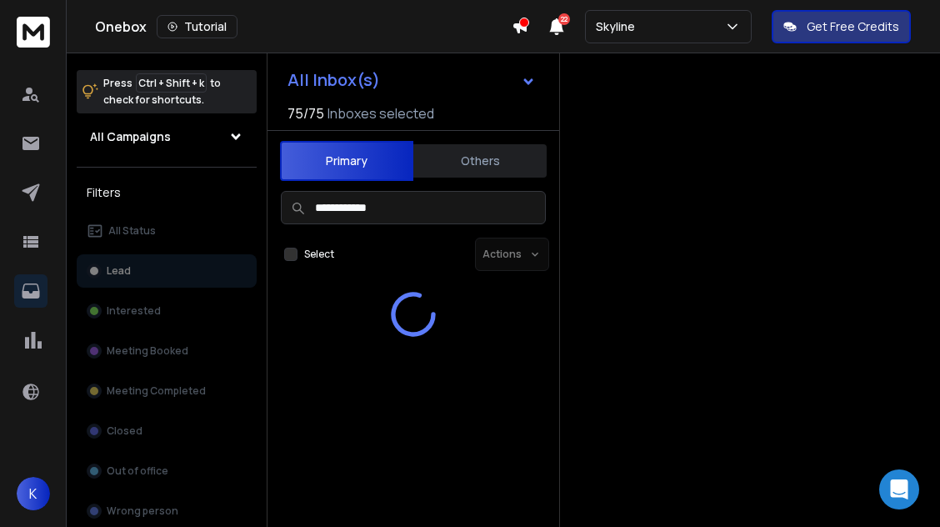
scroll to position [0, 0]
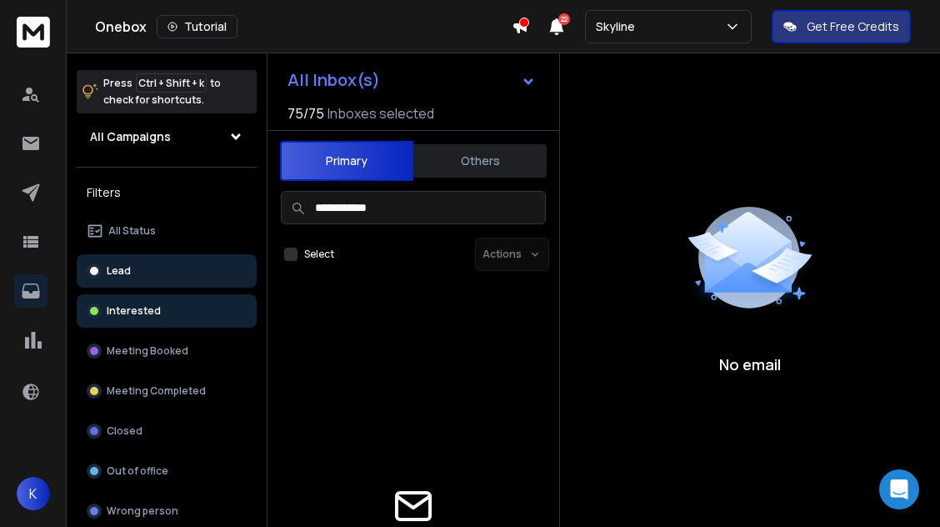
click at [108, 308] on p "Interested" at bounding box center [134, 310] width 54 height 13
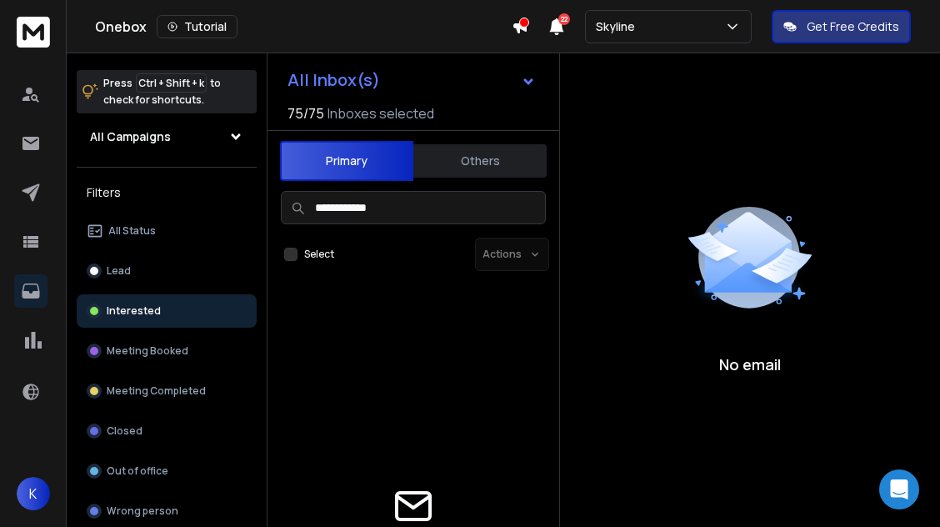
click at [420, 203] on input "**********" at bounding box center [413, 207] width 265 height 33
type input "*"
click at [136, 305] on p "Interested" at bounding box center [134, 310] width 54 height 13
click at [139, 308] on p "Interested" at bounding box center [134, 310] width 54 height 13
click at [142, 304] on p "Interested" at bounding box center [134, 310] width 54 height 13
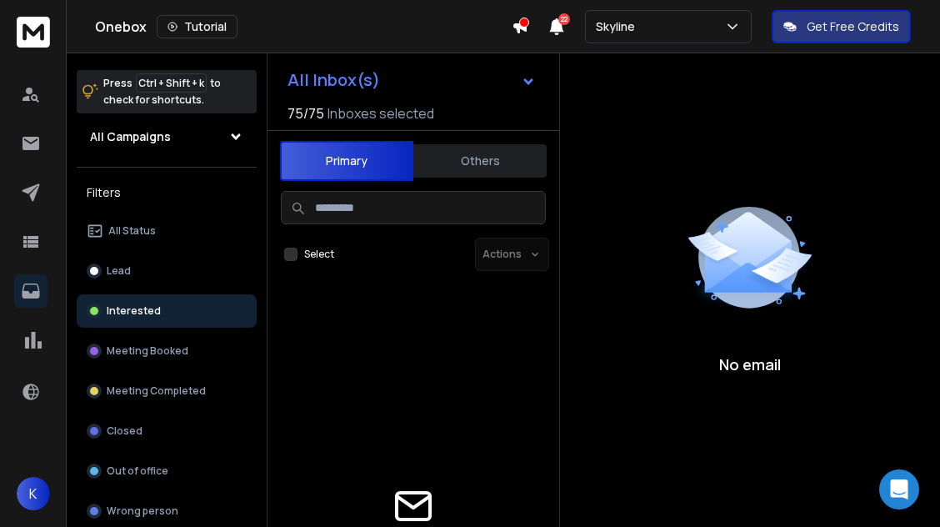
click at [142, 304] on p "Interested" at bounding box center [134, 310] width 54 height 13
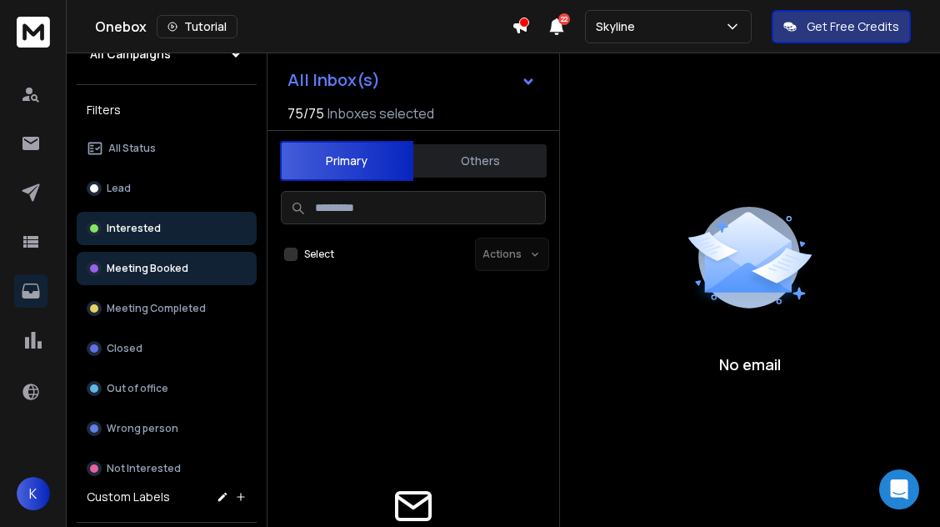
scroll to position [83, 0]
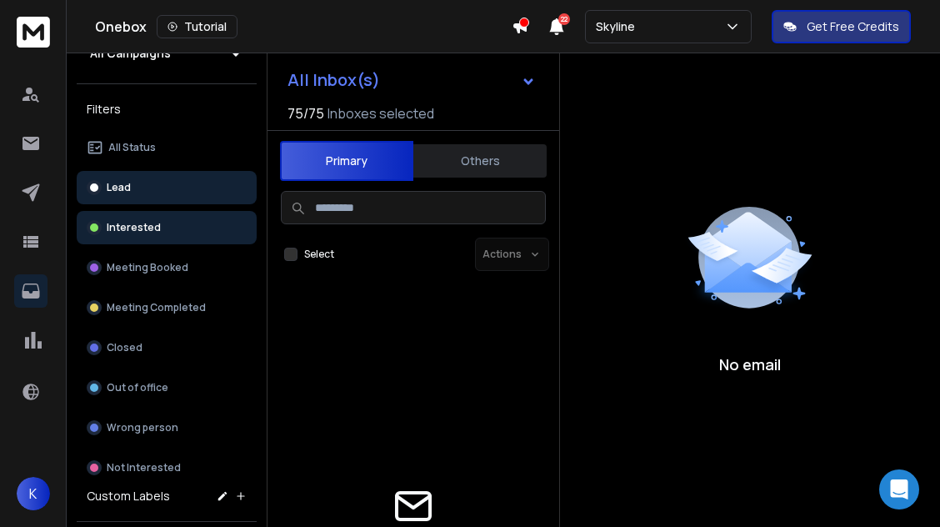
click at [185, 197] on button "Lead" at bounding box center [167, 187] width 180 height 33
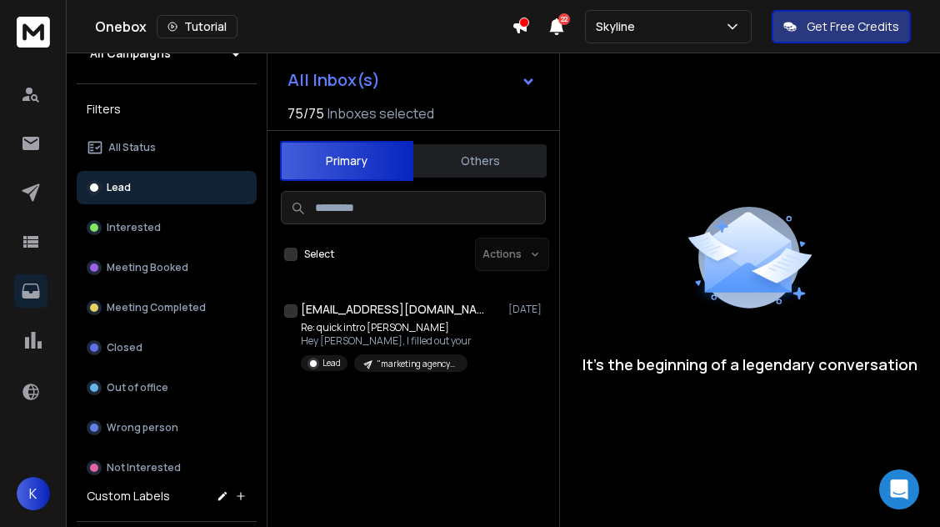
click at [167, 232] on button "Interested" at bounding box center [167, 227] width 180 height 33
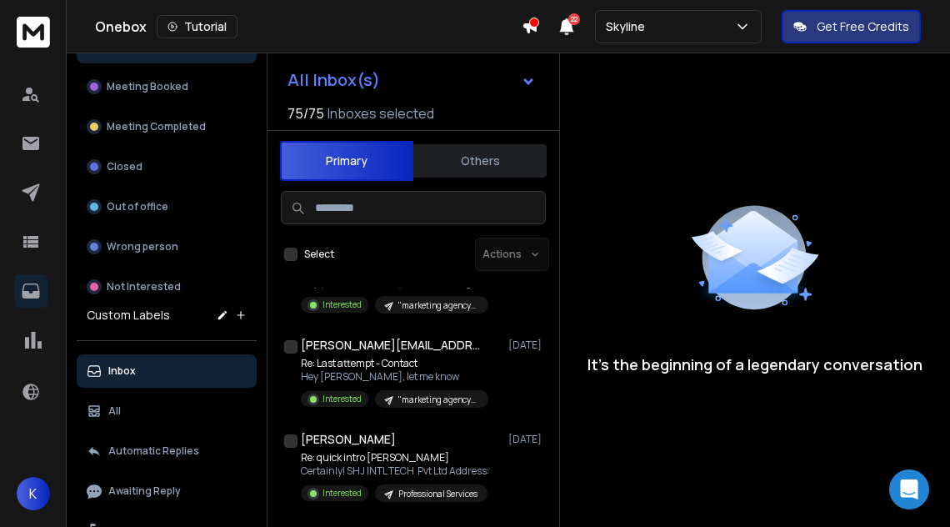
scroll to position [250, 0]
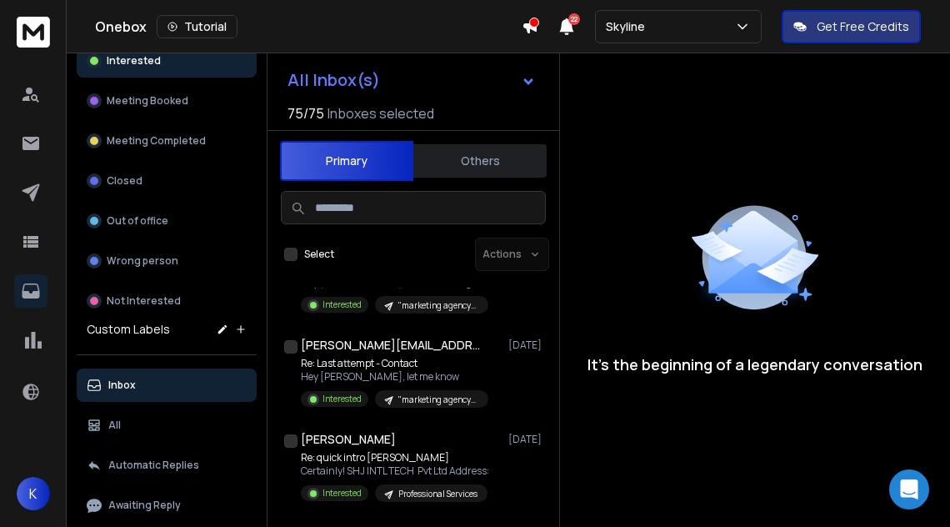
click at [361, 217] on input at bounding box center [413, 207] width 265 height 33
type input "*"
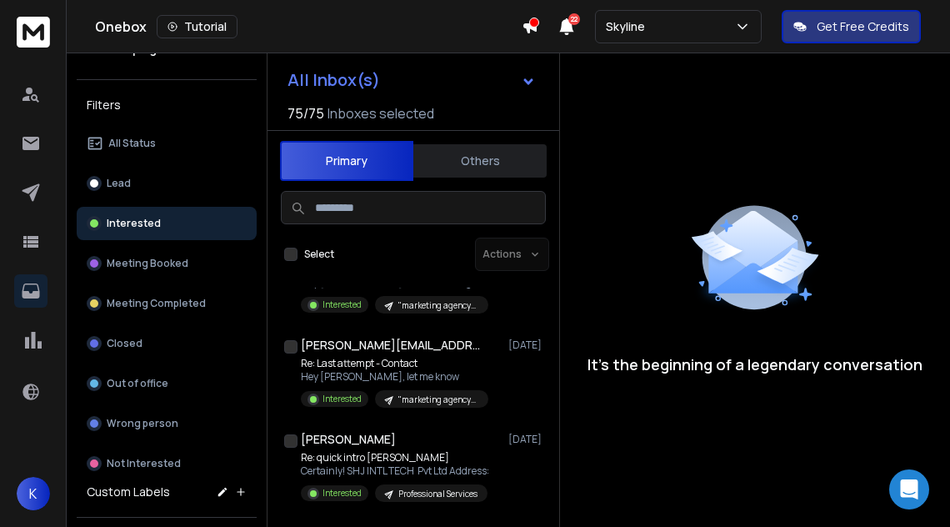
scroll to position [83, 0]
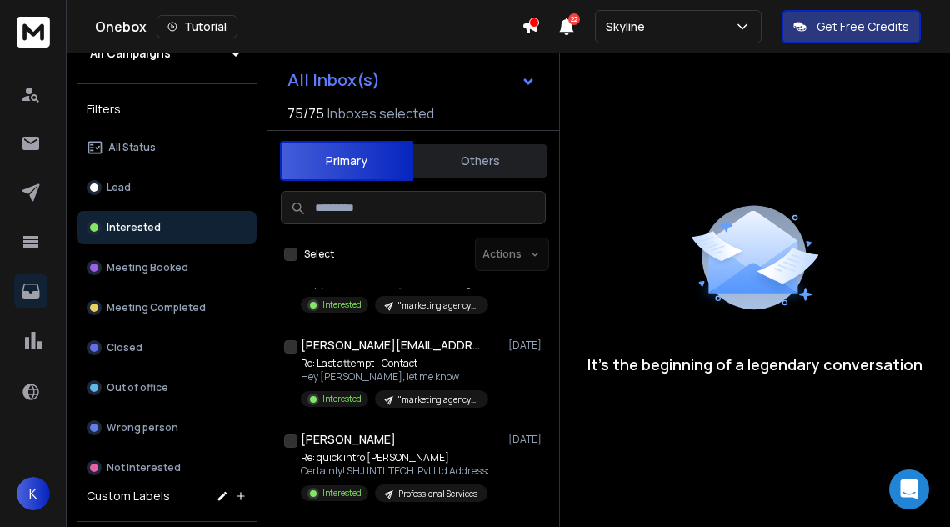
click at [132, 228] on p "Interested" at bounding box center [134, 227] width 54 height 13
click at [127, 153] on p "All Status" at bounding box center [131, 147] width 47 height 13
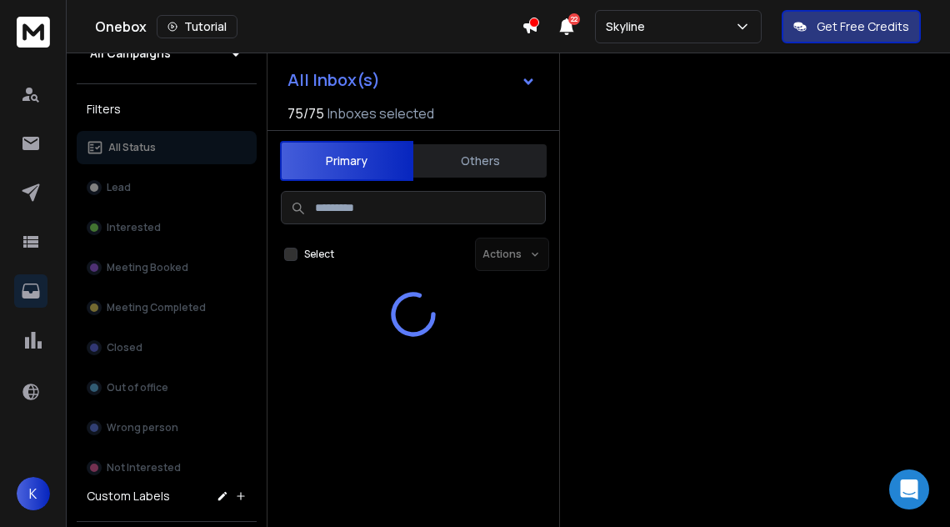
scroll to position [0, 0]
click at [365, 216] on input at bounding box center [413, 207] width 265 height 33
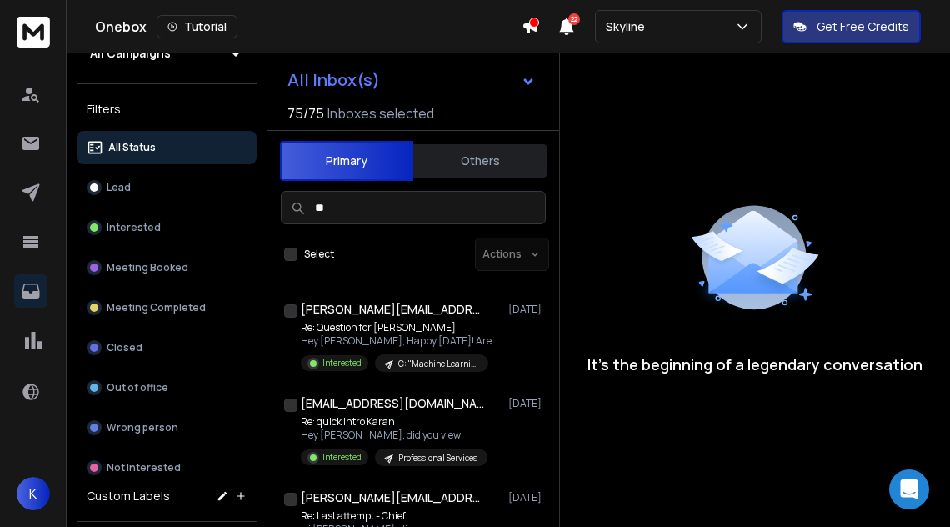
type input "*"
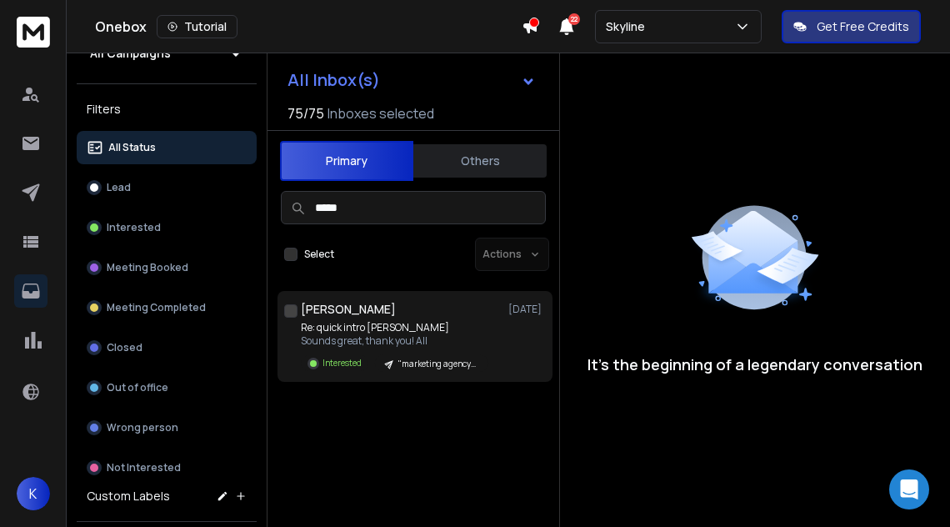
click at [436, 320] on div "[PERSON_NAME] [DATE] Re: quick intro [PERSON_NAME] Sounds great, thank you! All…" at bounding box center [423, 336] width 245 height 71
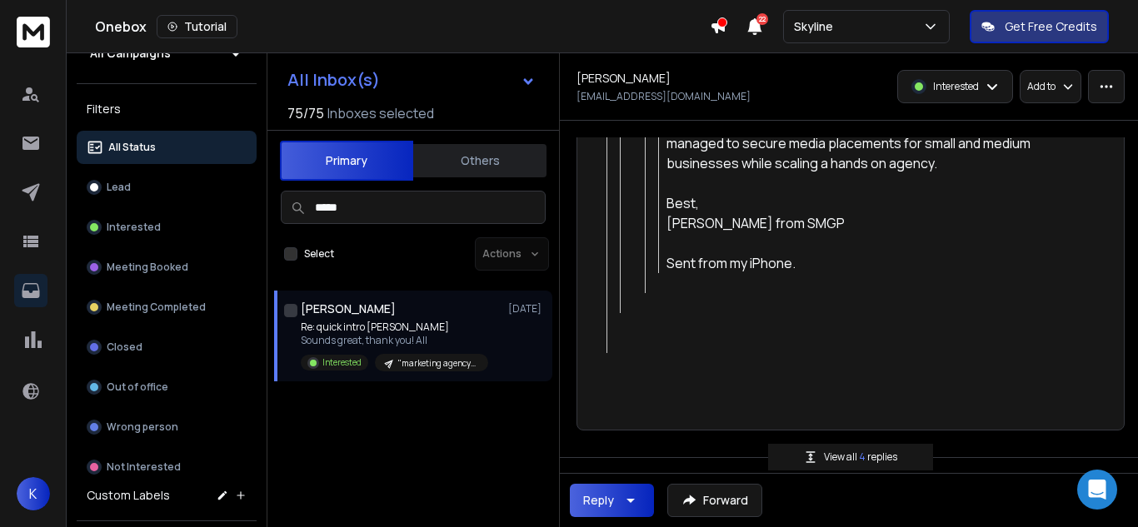
scroll to position [12, 0]
click at [848, 451] on p "View all 4 replies" at bounding box center [860, 457] width 73 height 13
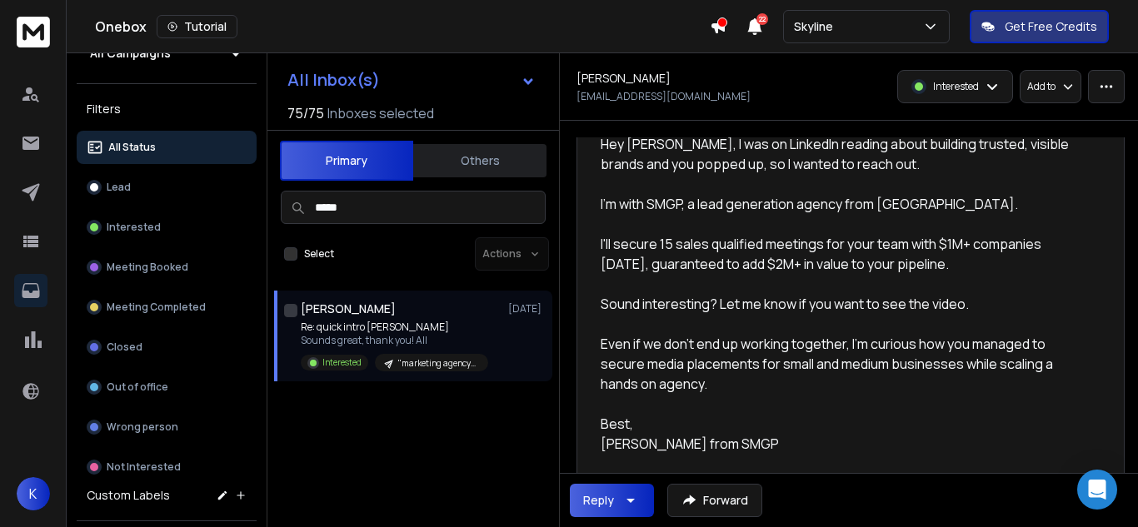
scroll to position [6928, 0]
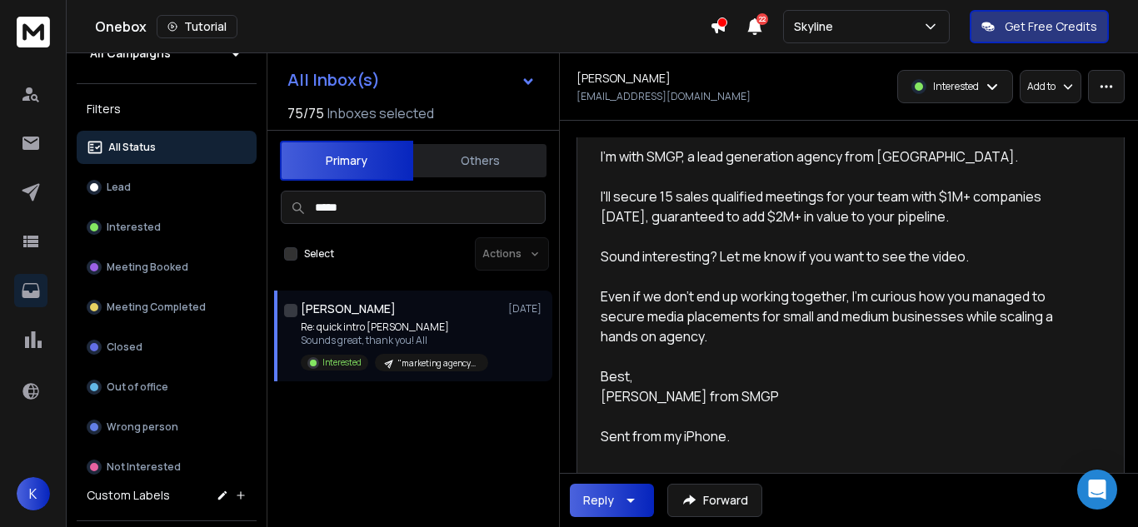
click at [335, 334] on p "Sounds great, thank you! All" at bounding box center [394, 340] width 187 height 13
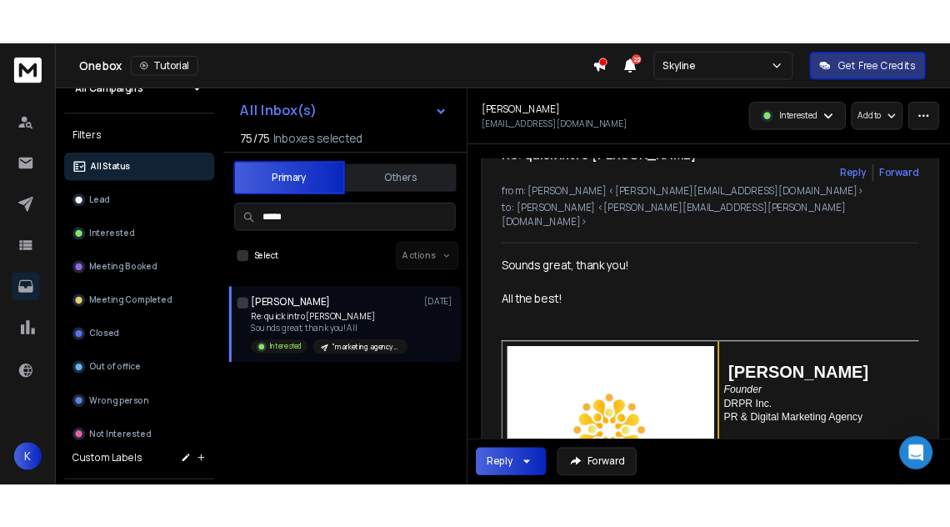
scroll to position [0, 0]
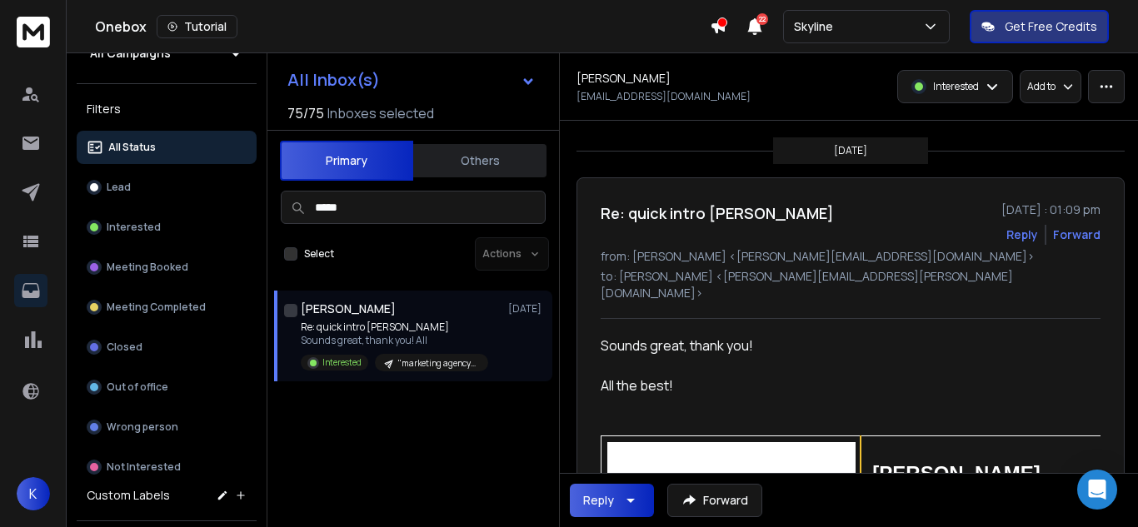
click at [440, 318] on div "[PERSON_NAME] [DATE] Re: quick intro [PERSON_NAME] Sounds great, thank you! All…" at bounding box center [423, 336] width 245 height 71
click at [350, 327] on p "Re: quick intro [PERSON_NAME]" at bounding box center [394, 327] width 187 height 13
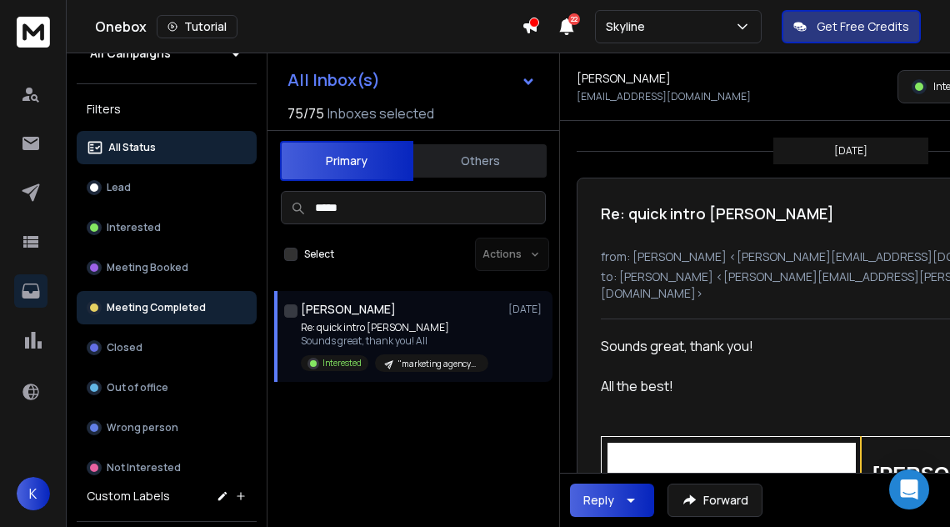
click at [166, 315] on button "Meeting Completed" at bounding box center [167, 307] width 180 height 33
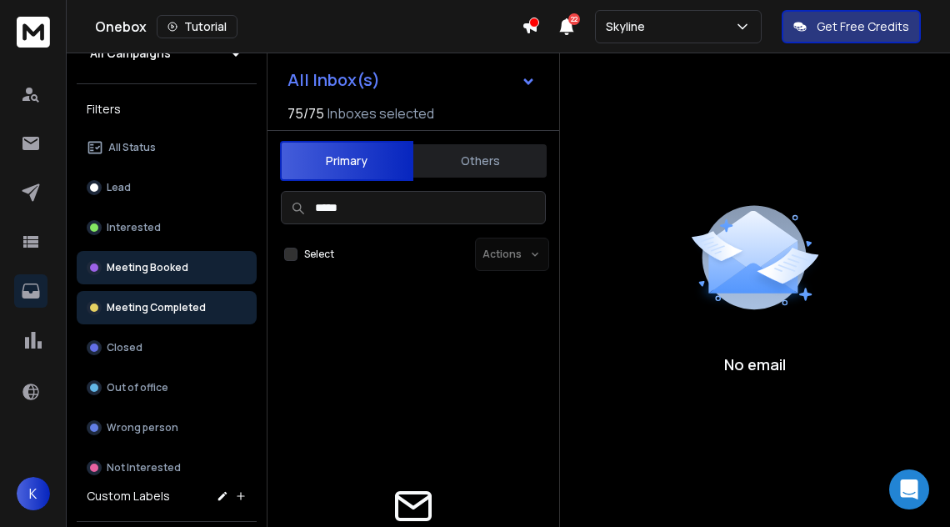
click at [129, 265] on p "Meeting Booked" at bounding box center [148, 267] width 82 height 13
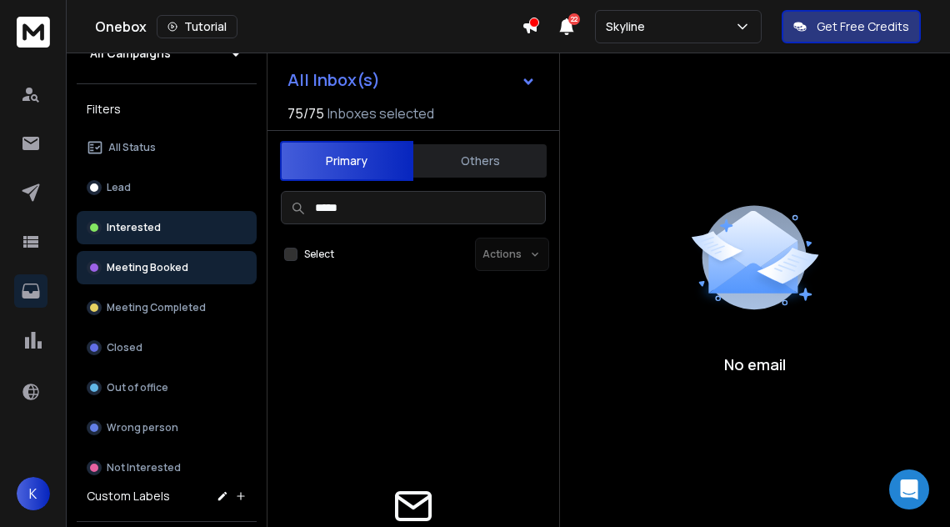
click at [137, 236] on button "Interested" at bounding box center [167, 227] width 180 height 33
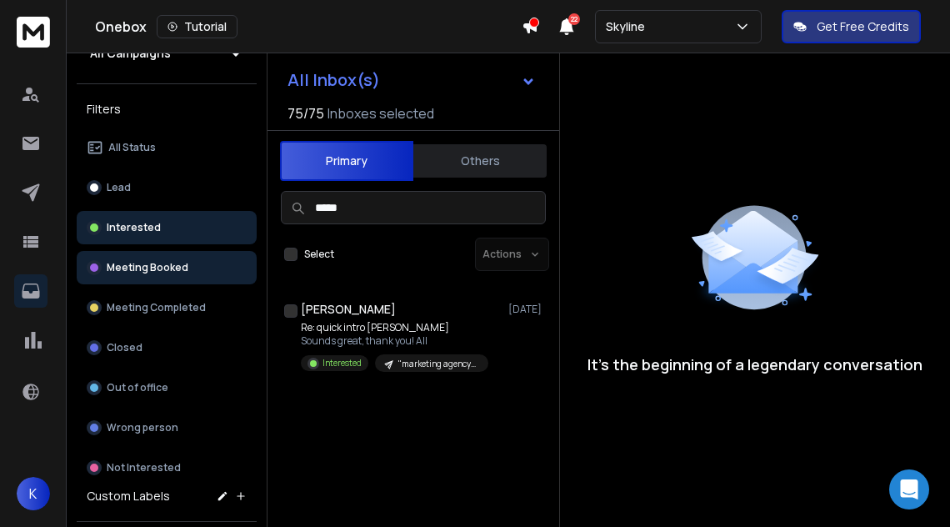
click at [159, 273] on p "Meeting Booked" at bounding box center [148, 267] width 82 height 13
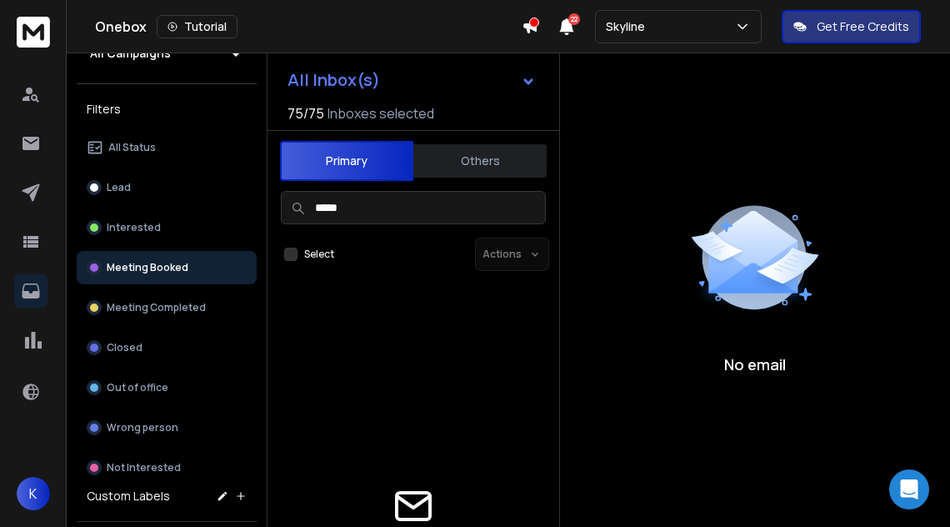
click at [363, 210] on input "*****" at bounding box center [413, 207] width 265 height 33
type input "*"
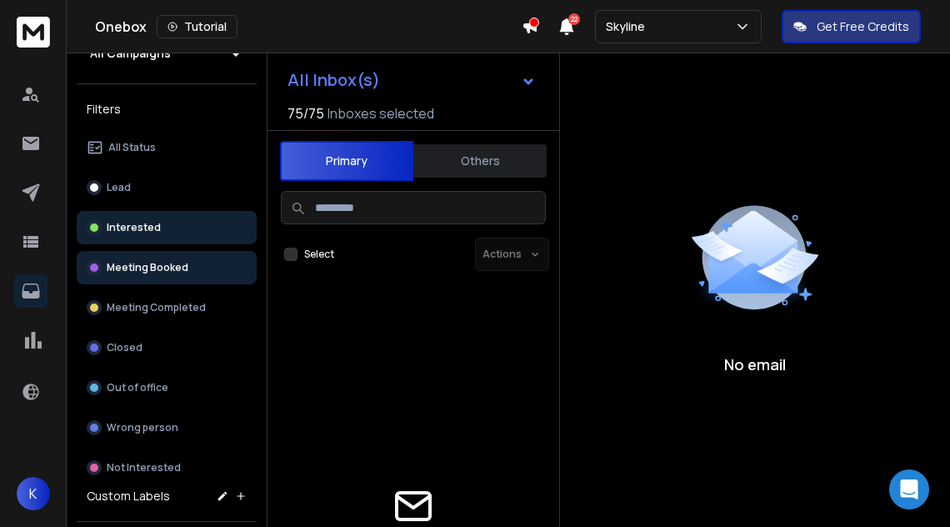
click at [154, 231] on p "Interested" at bounding box center [134, 227] width 54 height 13
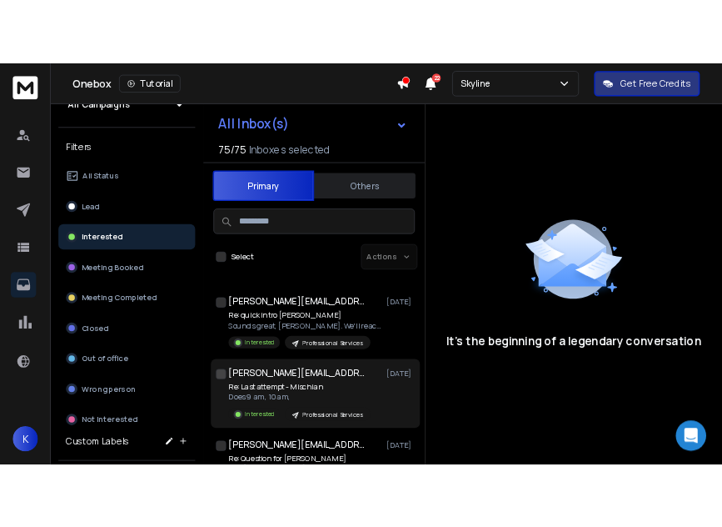
scroll to position [250, 0]
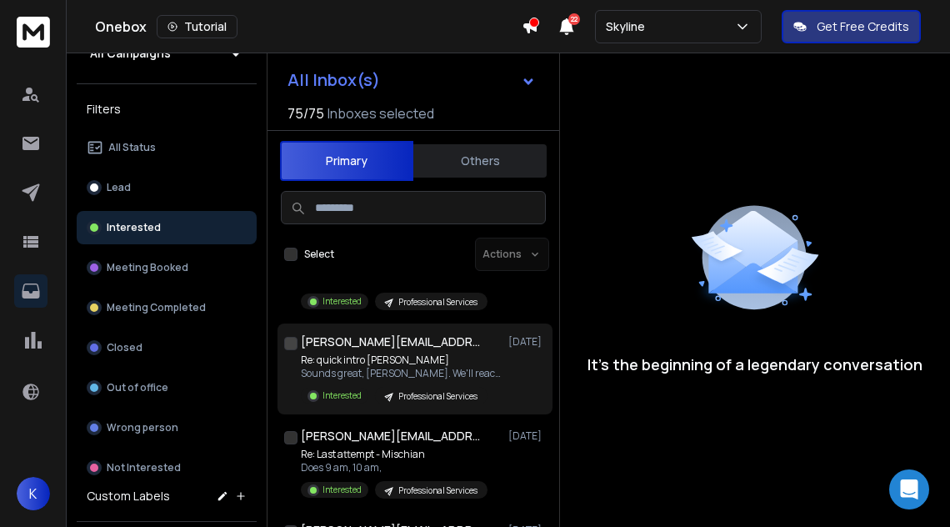
click at [488, 340] on div "[PERSON_NAME][EMAIL_ADDRESS][DOMAIN_NAME] [DATE]" at bounding box center [423, 341] width 245 height 17
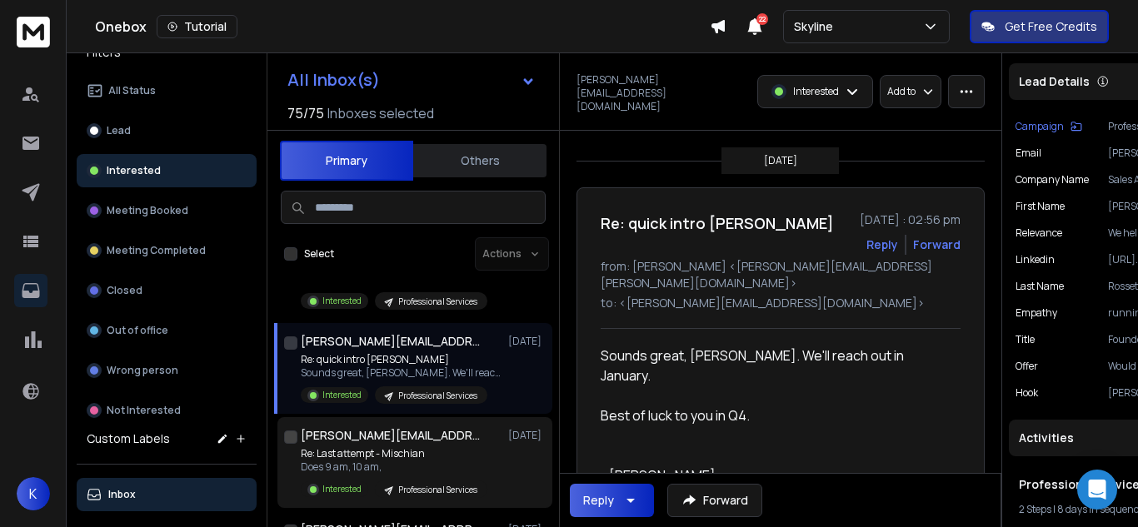
scroll to position [197, 0]
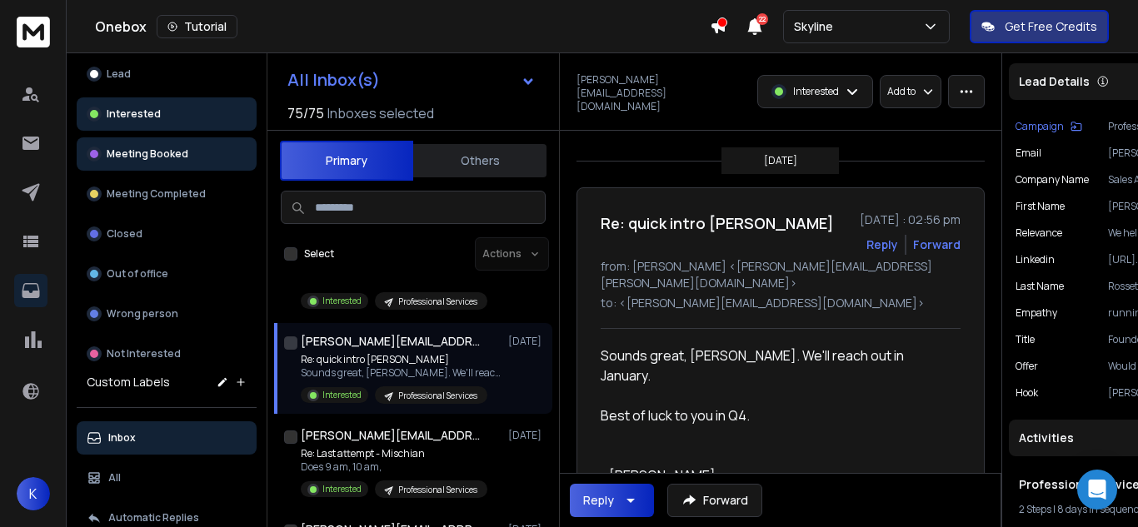
click at [162, 152] on p "Meeting Booked" at bounding box center [148, 153] width 82 height 13
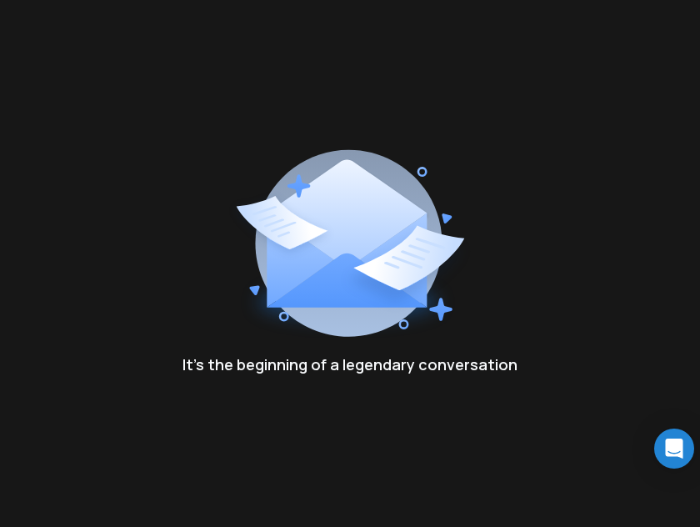
scroll to position [0, 0]
